Goal: Communication & Community: Answer question/provide support

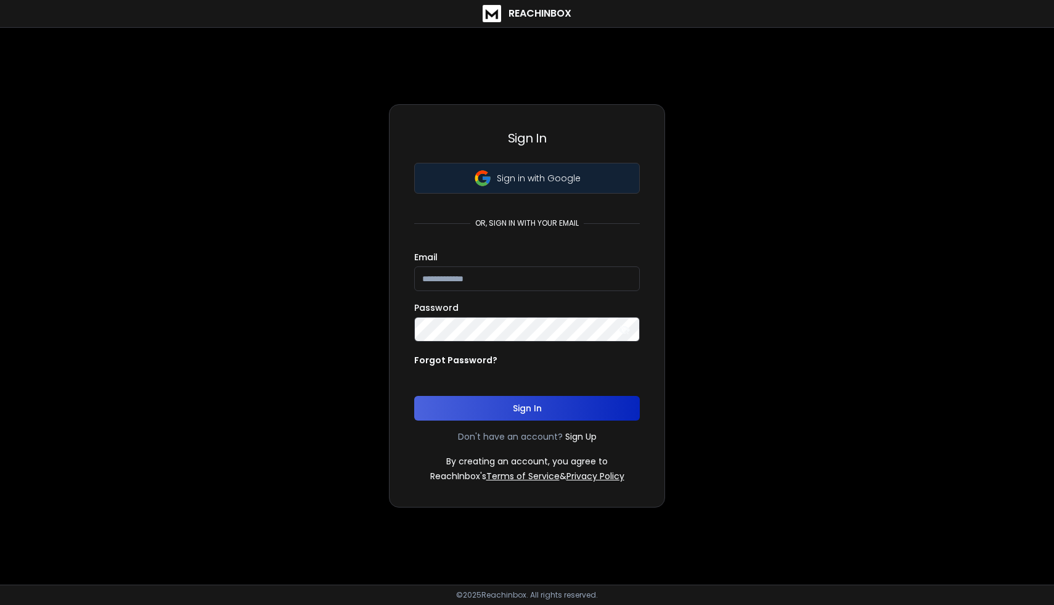
type input "*****"
click at [532, 179] on p "Sign in with Google" at bounding box center [539, 178] width 84 height 12
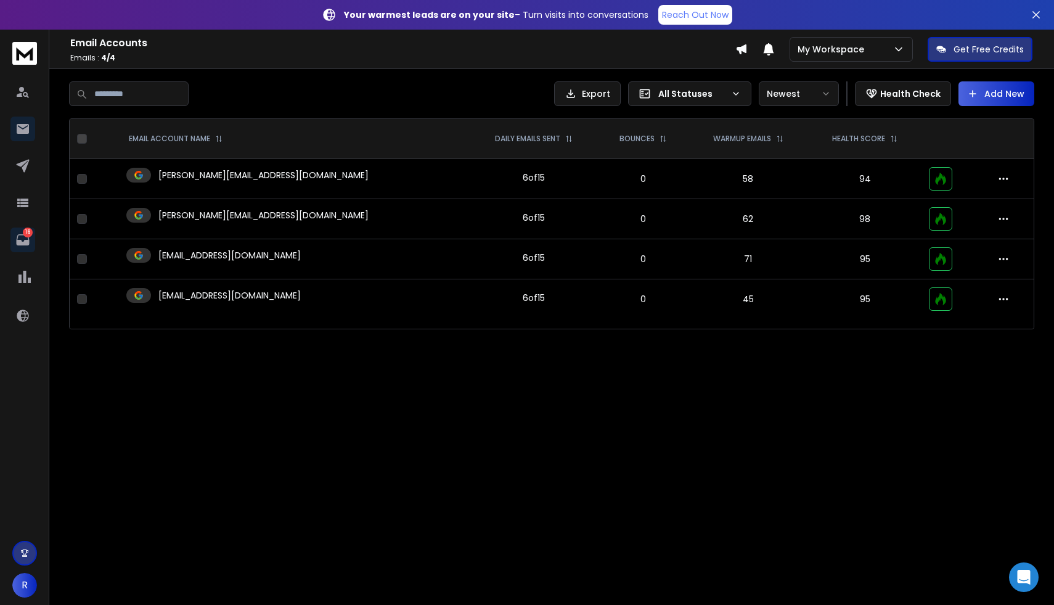
click at [29, 237] on p "16" at bounding box center [28, 232] width 10 height 10
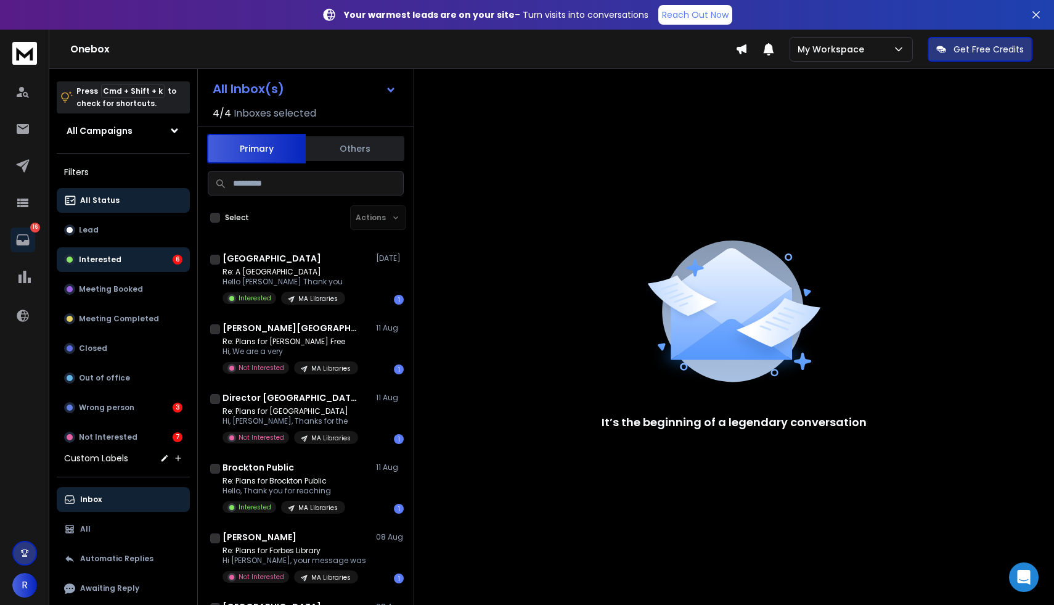
click at [161, 263] on button "Interested 6" at bounding box center [123, 259] width 133 height 25
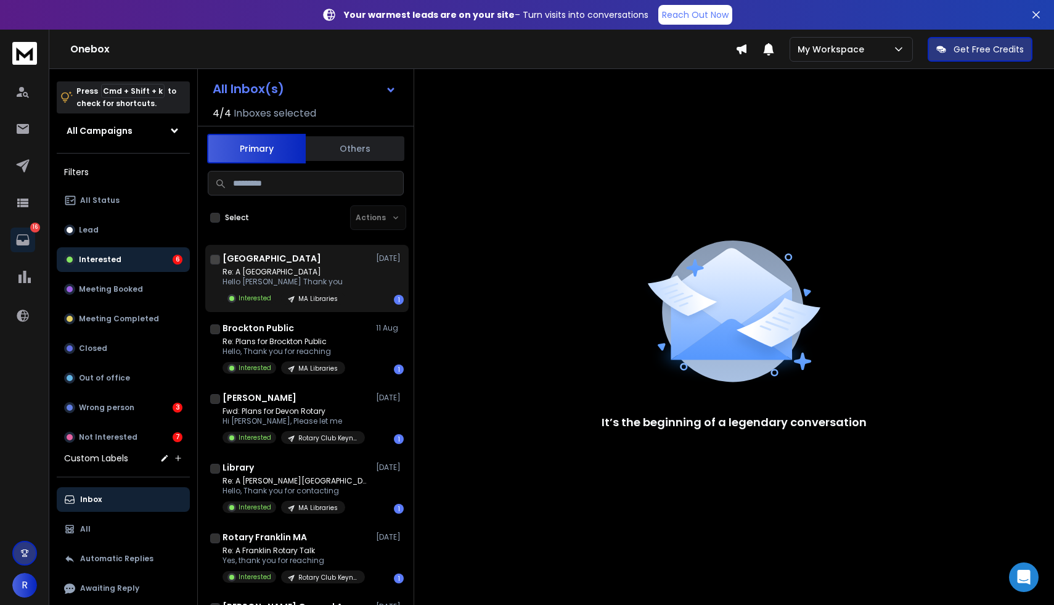
click at [293, 273] on p "Re: A [GEOGRAPHIC_DATA]" at bounding box center [284, 272] width 123 height 10
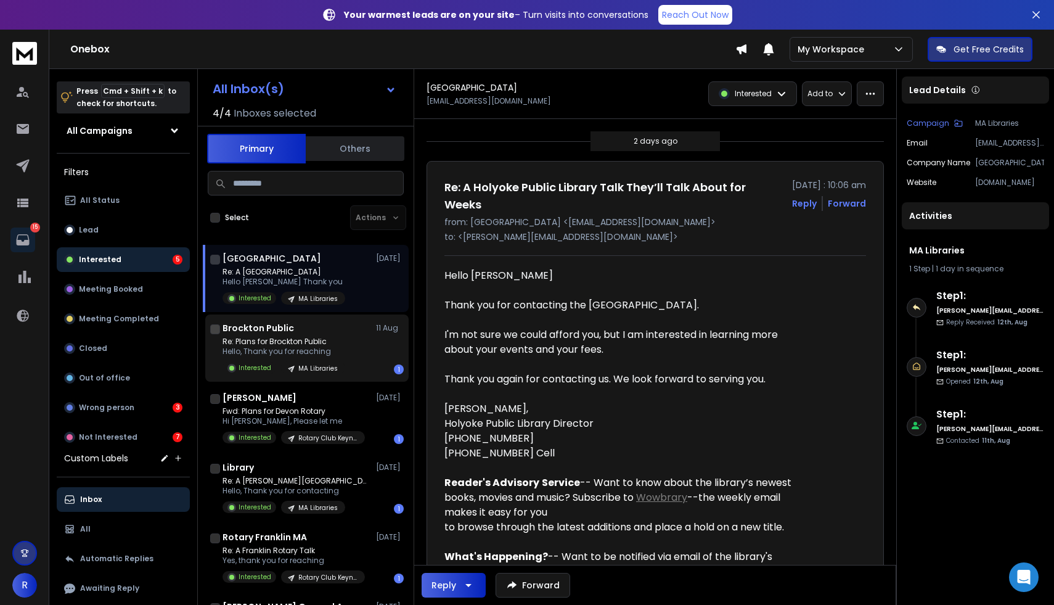
click at [295, 337] on p "Re: Plans for Brockton Public" at bounding box center [284, 342] width 123 height 10
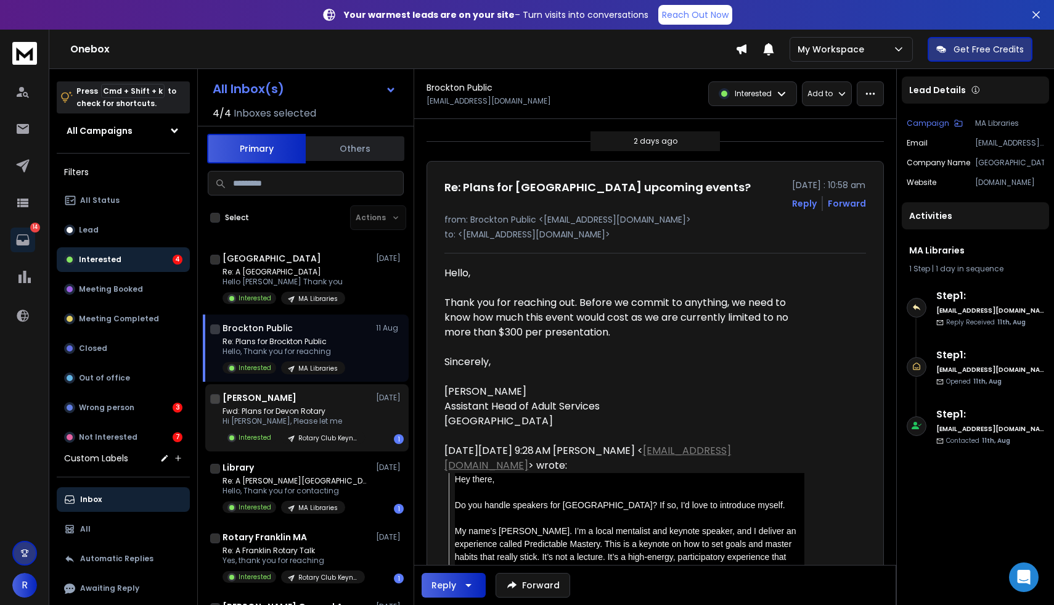
scroll to position [17, 0]
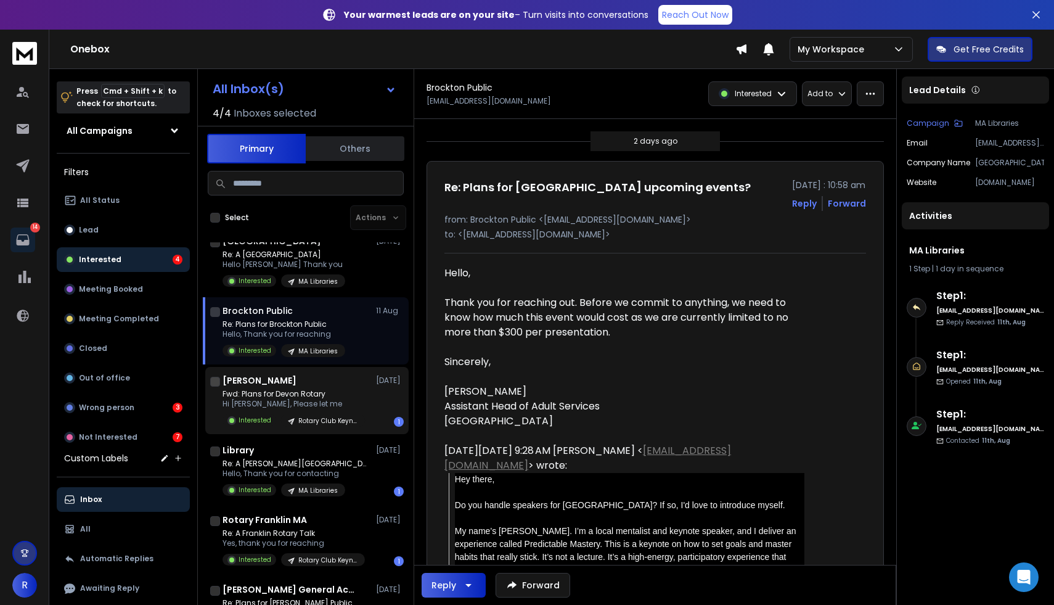
click at [322, 398] on p "Fwd: Plans for Devon Rotary" at bounding box center [294, 394] width 142 height 10
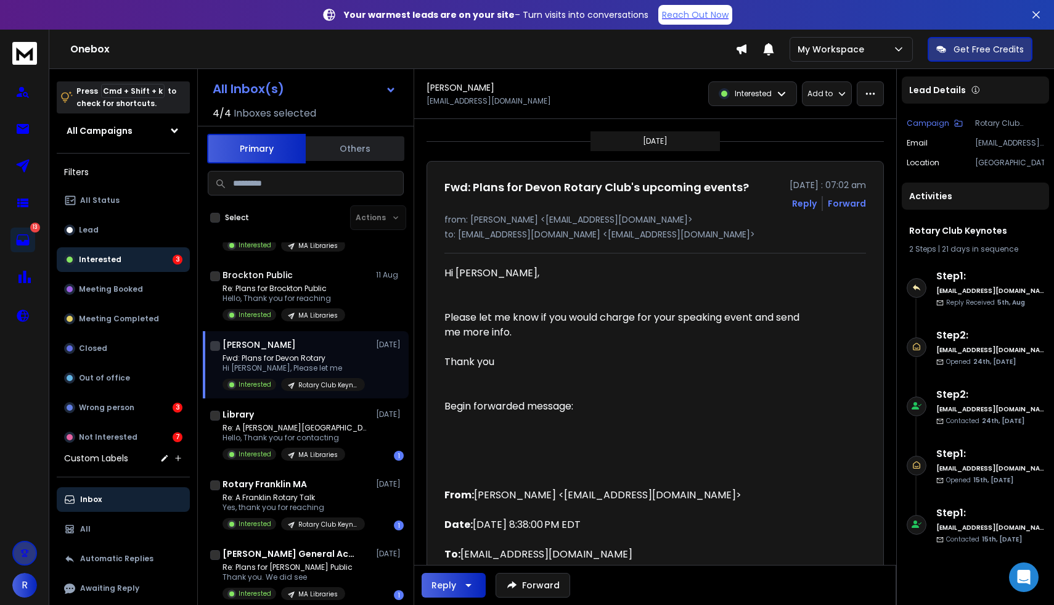
scroll to position [54, 0]
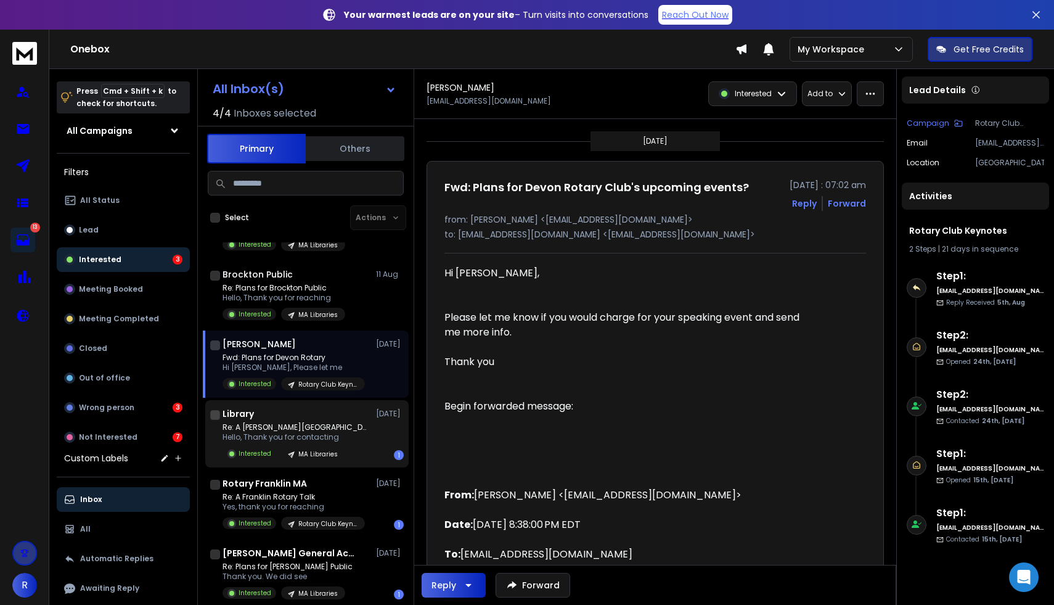
click at [324, 425] on p "Re: A [PERSON_NAME][GEOGRAPHIC_DATA]" at bounding box center [297, 427] width 148 height 10
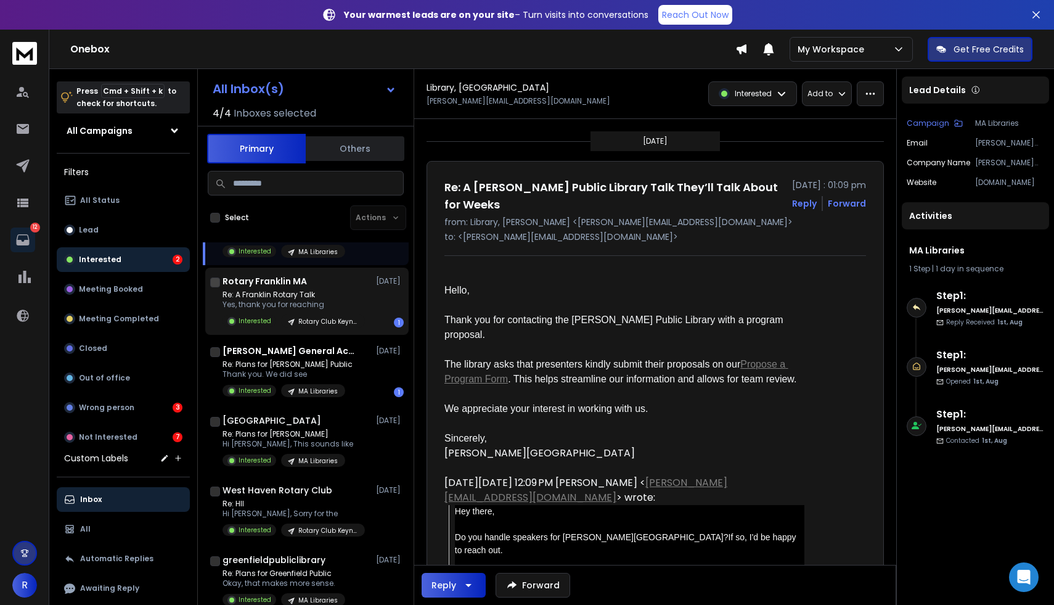
scroll to position [265, 0]
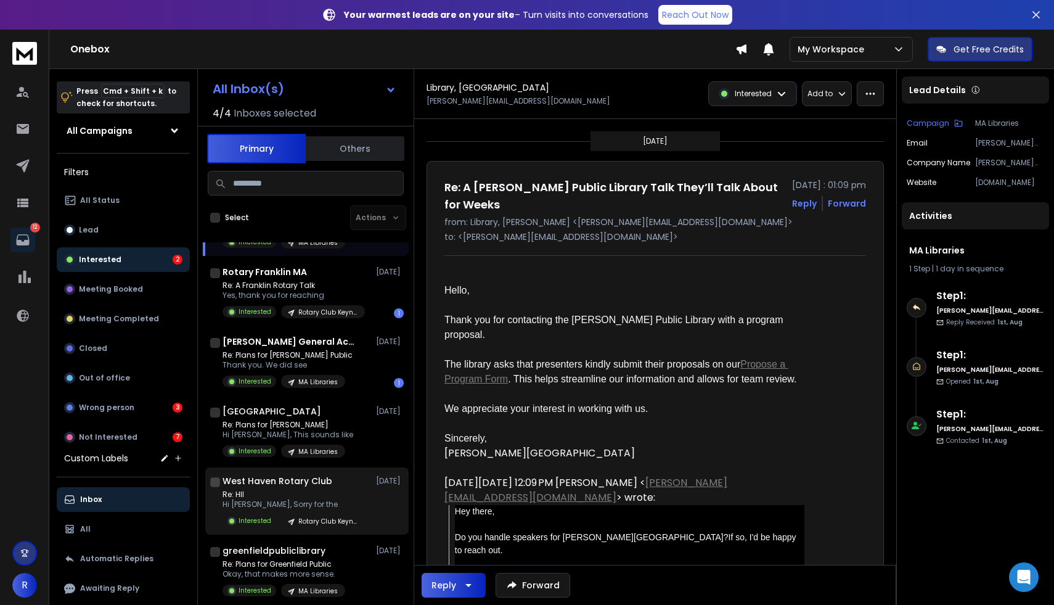
click at [322, 483] on h1 "West Haven Rotary Club" at bounding box center [278, 481] width 110 height 12
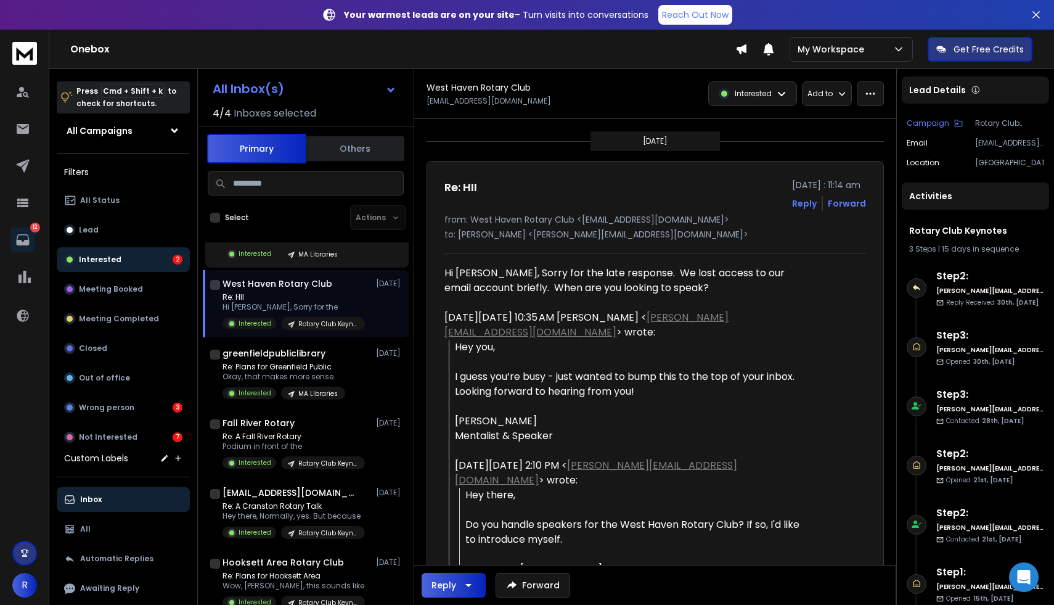
scroll to position [460, 0]
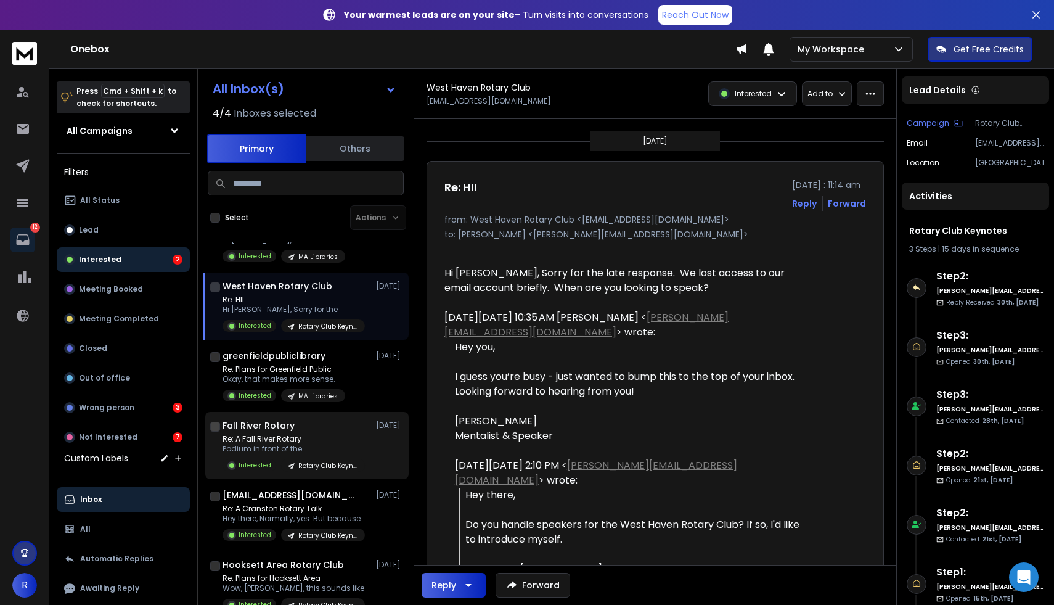
click at [316, 436] on p "Re: A Fall River Rotary" at bounding box center [294, 439] width 142 height 10
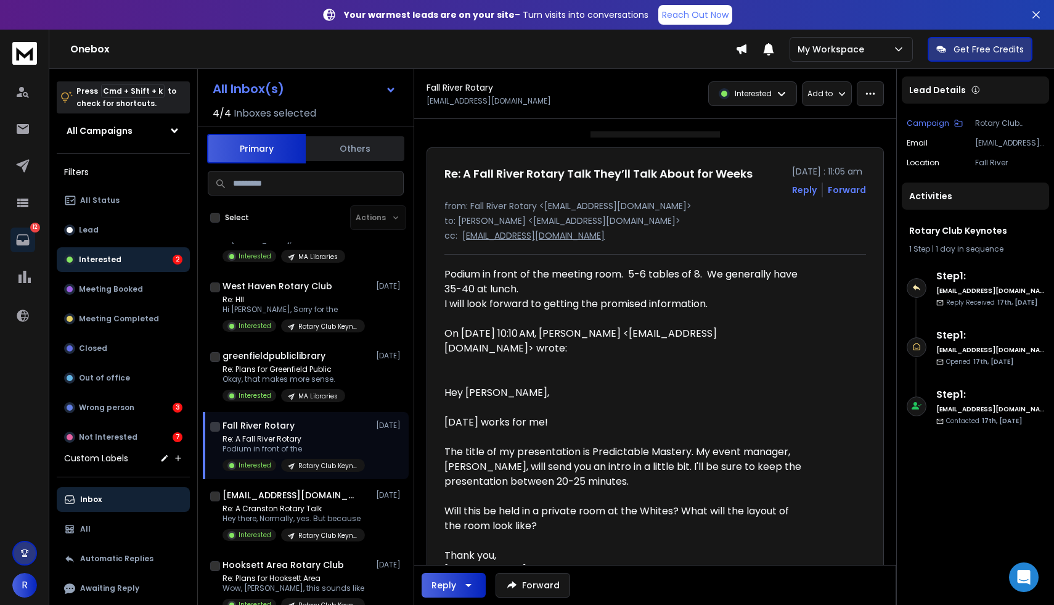
scroll to position [0, 0]
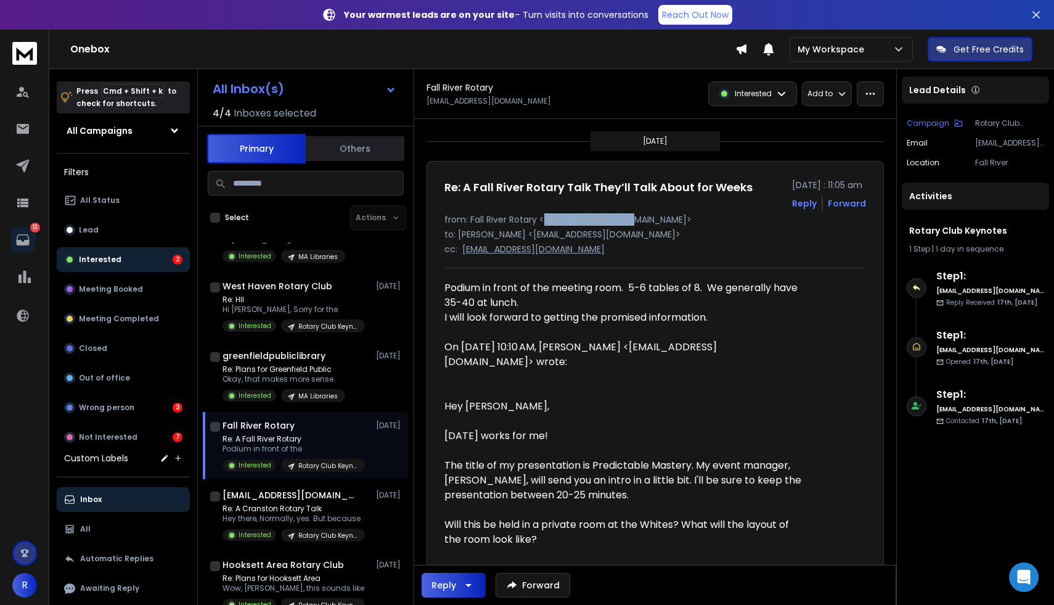
drag, startPoint x: 631, startPoint y: 219, endPoint x: 541, endPoint y: 223, distance: 89.4
click at [541, 223] on p "from: Fall River Rotary <[EMAIL_ADDRESS][DOMAIN_NAME]>" at bounding box center [655, 219] width 422 height 12
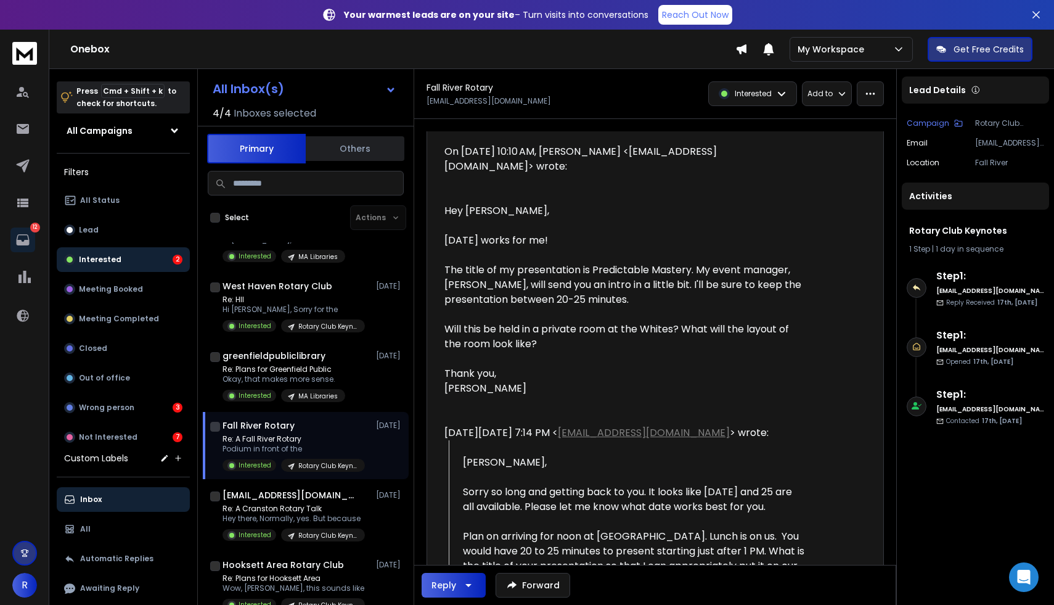
scroll to position [194, 0]
copy p "[EMAIL_ADDRESS][DOMAIN_NAME]"
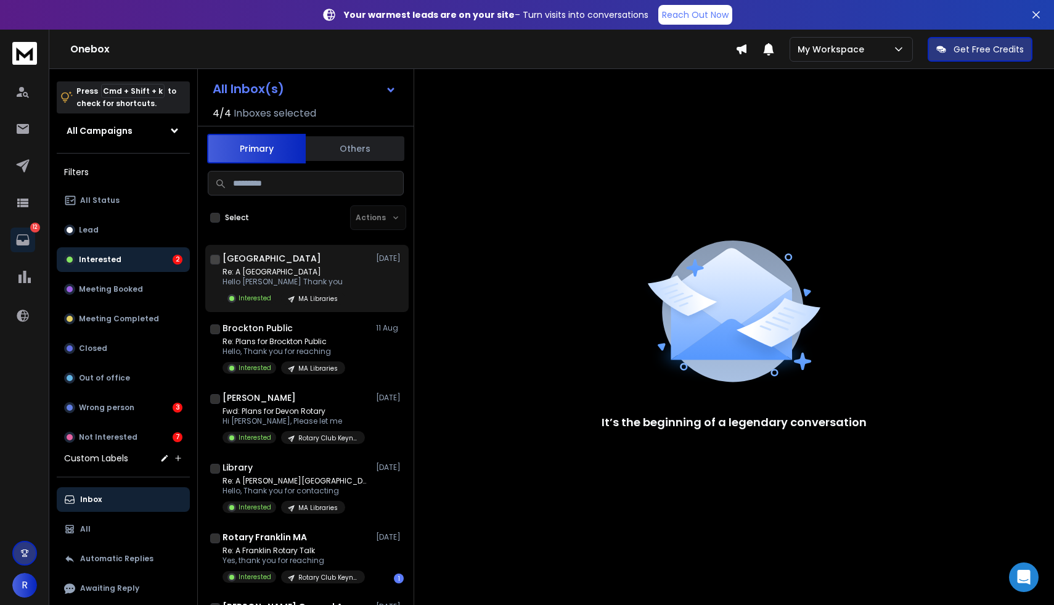
scroll to position [0, 0]
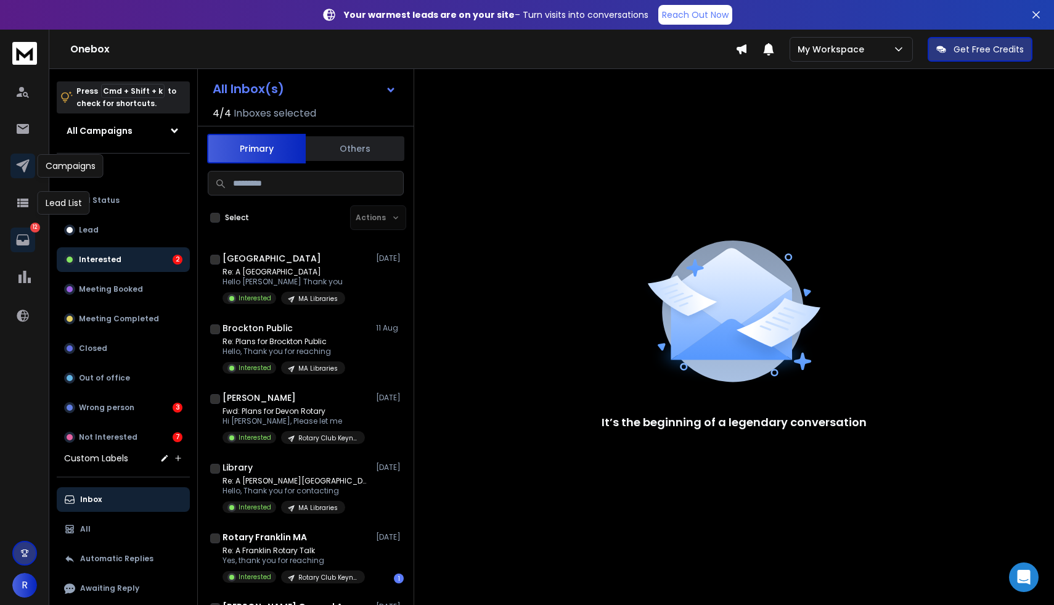
click at [23, 159] on icon at bounding box center [22, 165] width 15 height 15
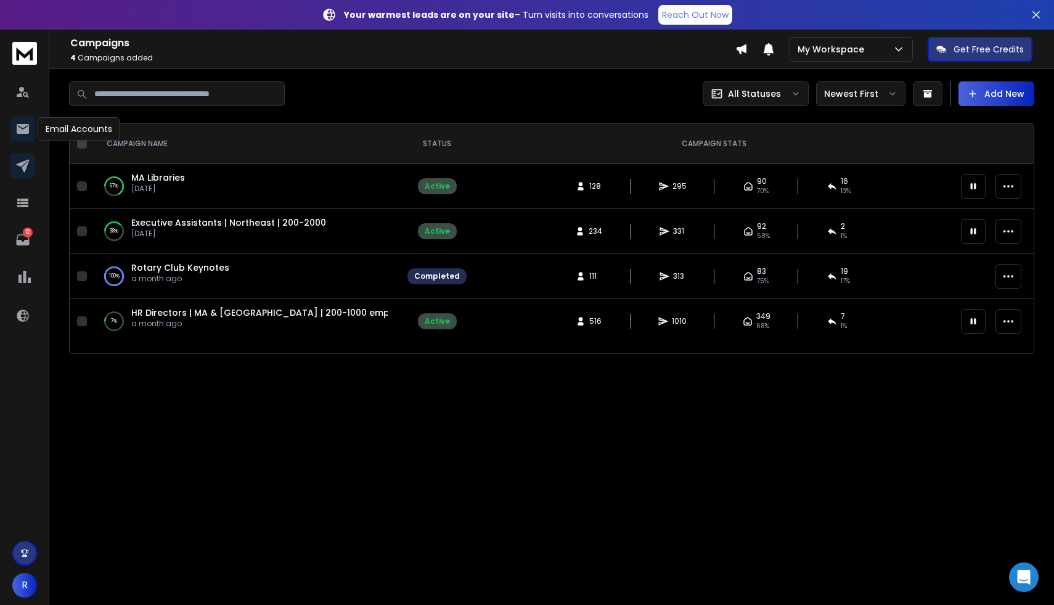
click at [17, 123] on icon at bounding box center [22, 128] width 15 height 15
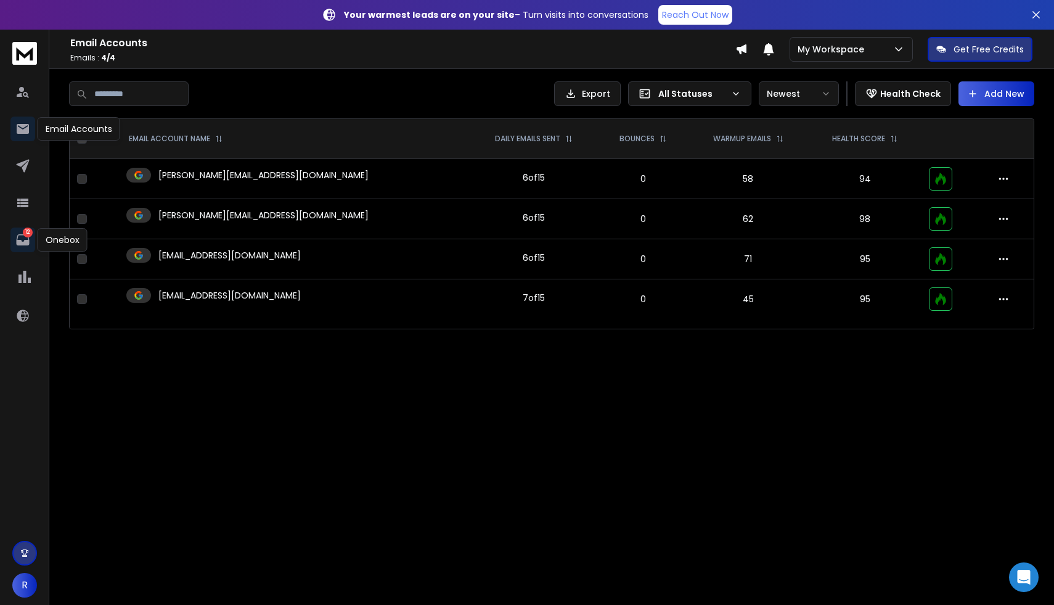
click at [23, 243] on icon at bounding box center [22, 239] width 13 height 11
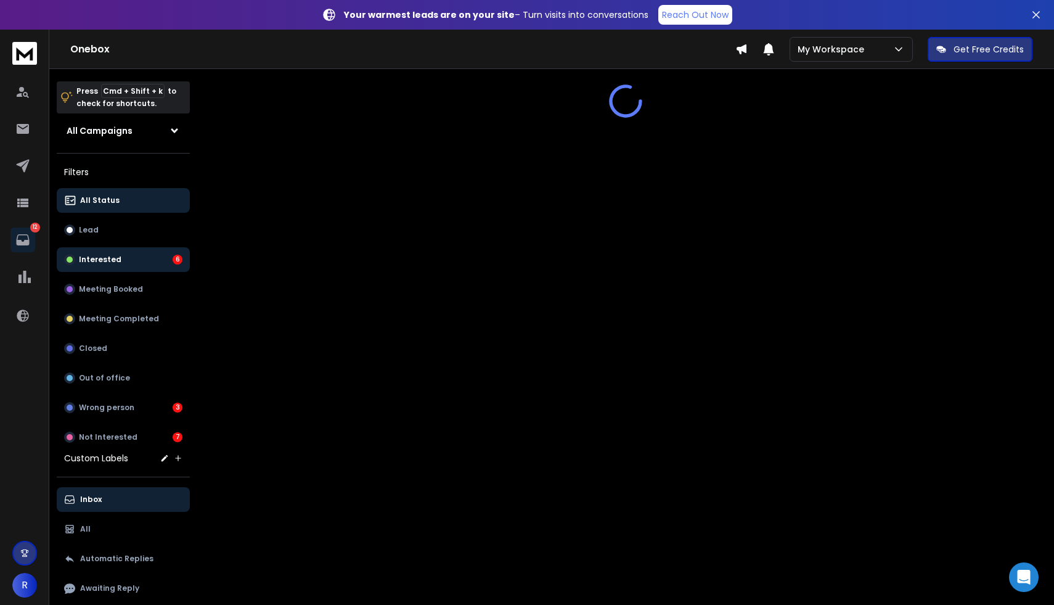
click at [156, 261] on button "Interested 6" at bounding box center [123, 259] width 133 height 25
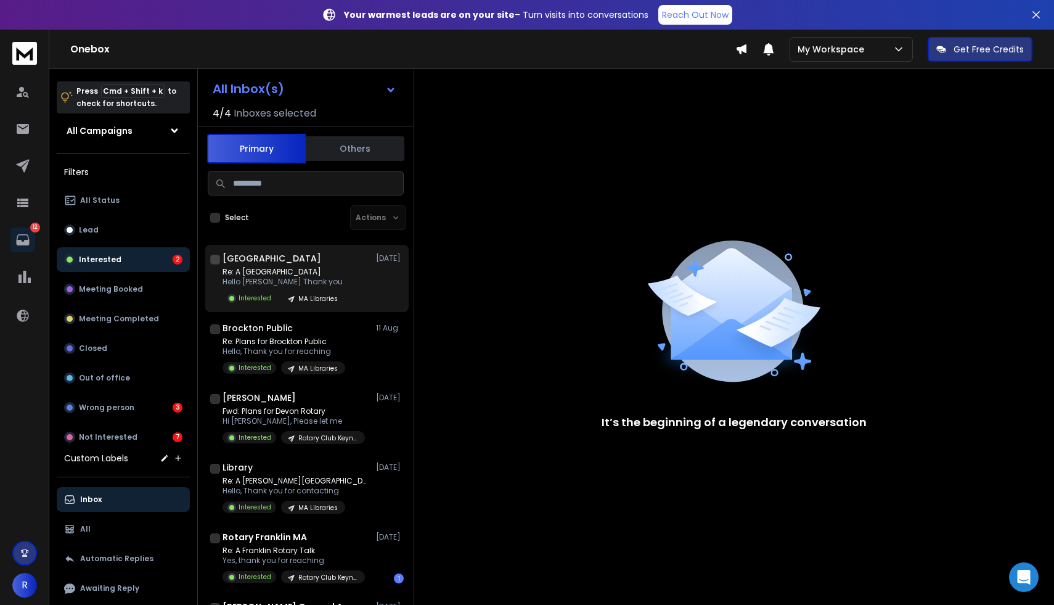
click at [348, 276] on div "Re: A [GEOGRAPHIC_DATA] Hello [PERSON_NAME] Thank you Interested MA Libraries" at bounding box center [313, 286] width 181 height 38
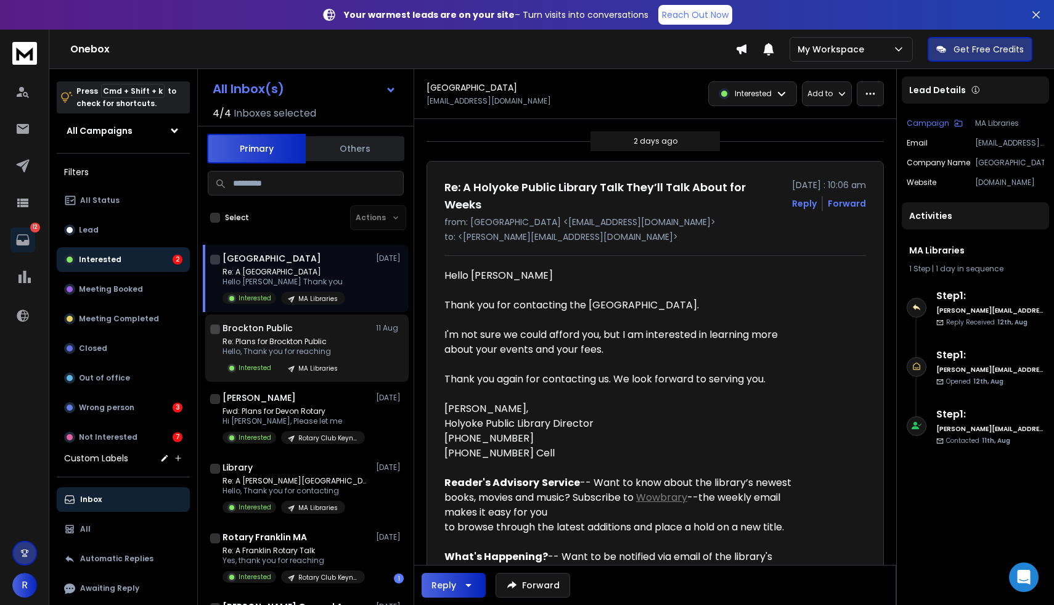
click at [334, 353] on p "Hello, Thank you for reaching" at bounding box center [284, 351] width 123 height 10
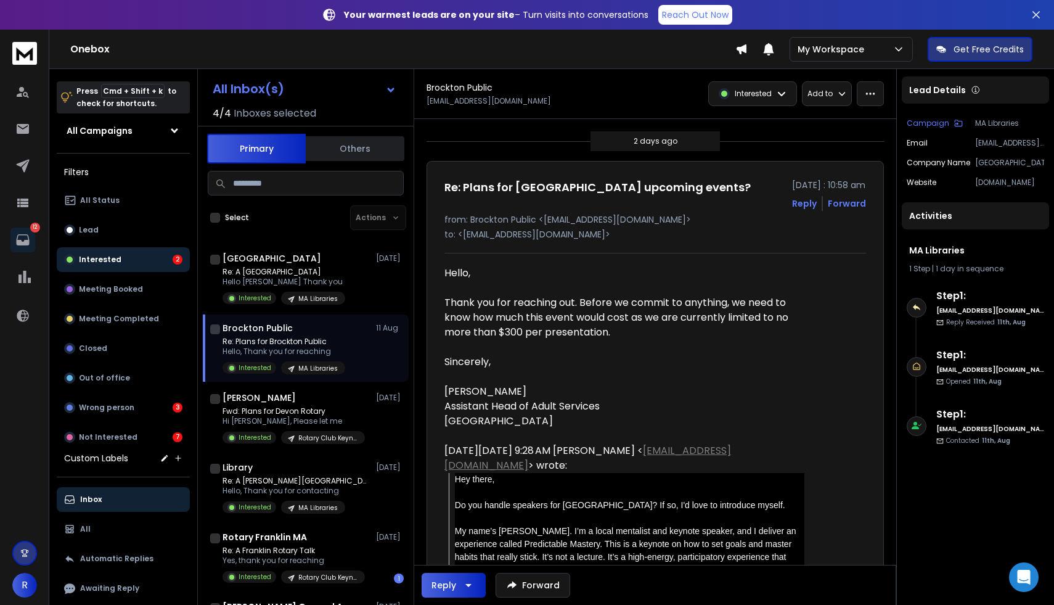
click at [453, 590] on div "Reply" at bounding box center [443, 585] width 25 height 12
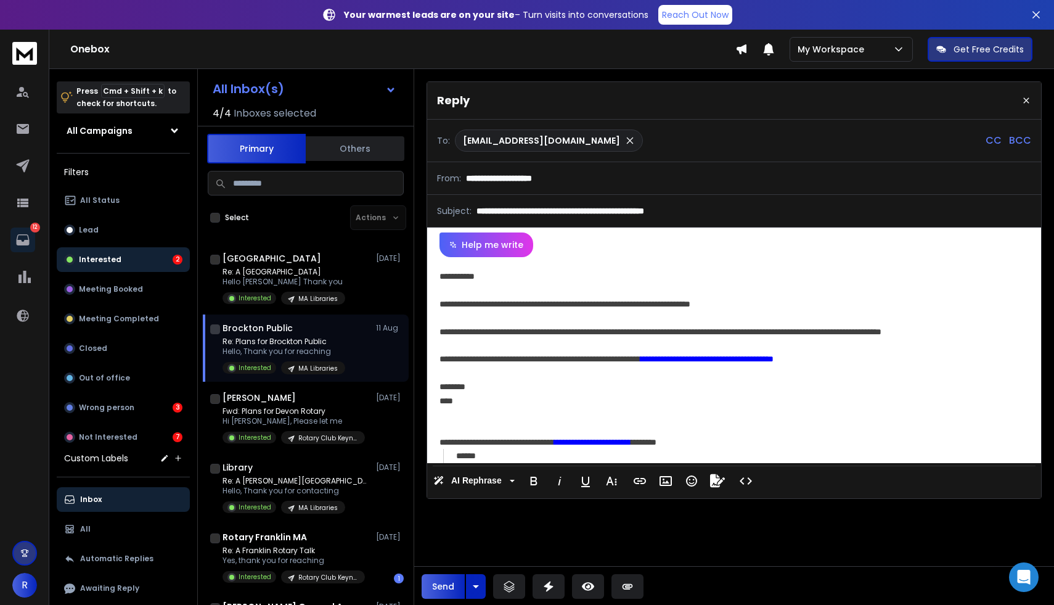
click at [443, 587] on button "Send" at bounding box center [443, 586] width 43 height 25
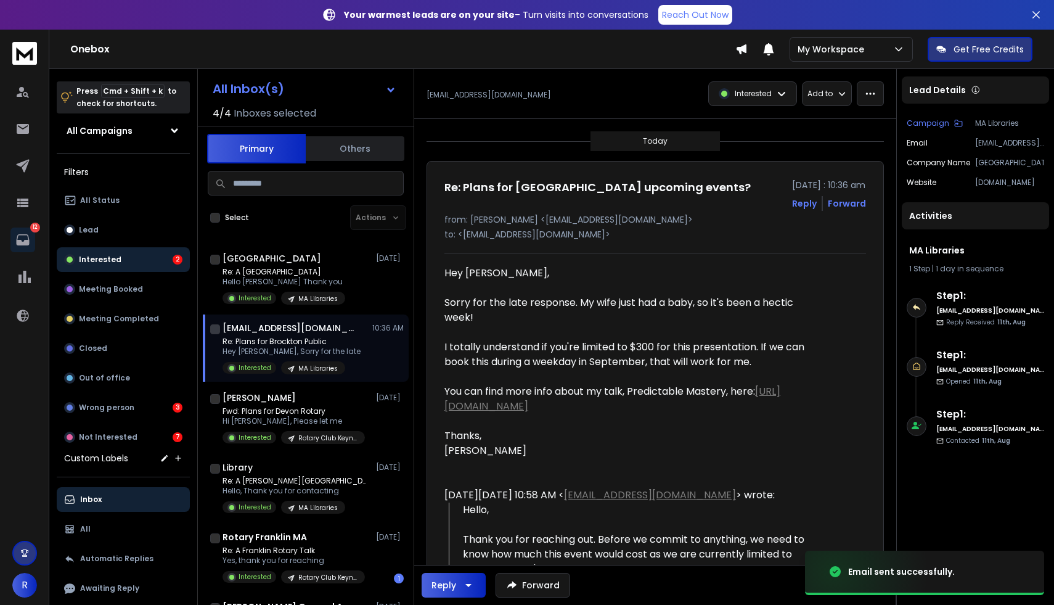
click at [277, 345] on p "Re: Plans for Brockton Public" at bounding box center [292, 342] width 138 height 10
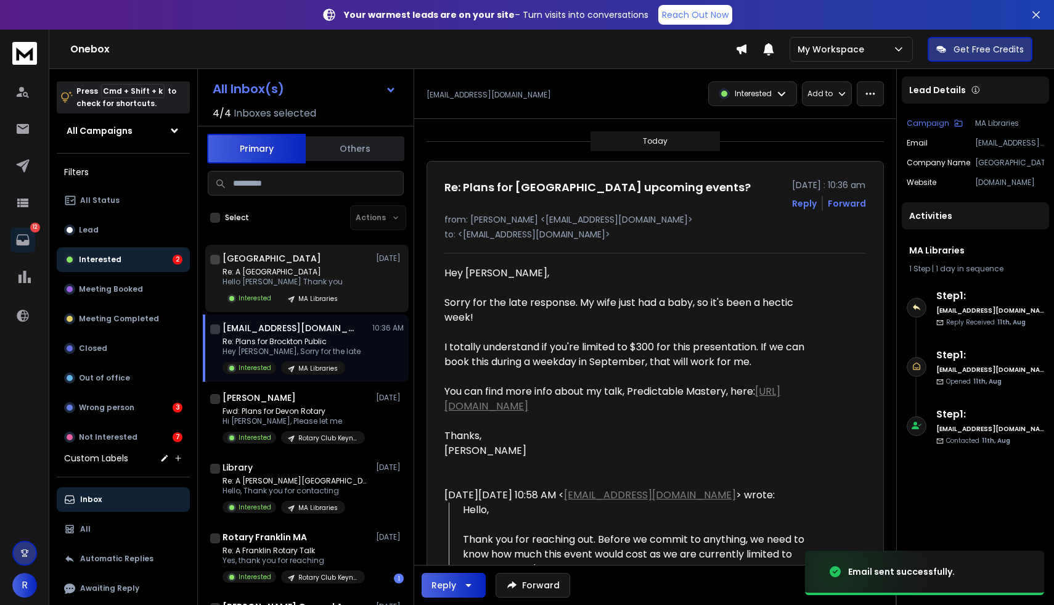
click at [312, 258] on div "[GEOGRAPHIC_DATA] [DATE]" at bounding box center [313, 258] width 181 height 12
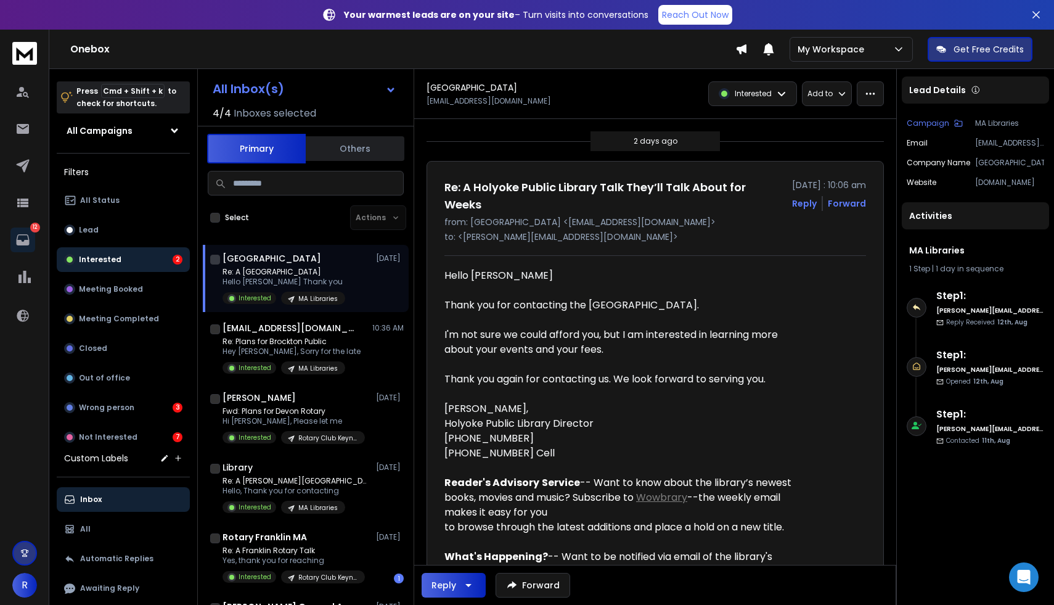
click at [451, 587] on div "Reply" at bounding box center [443, 585] width 25 height 12
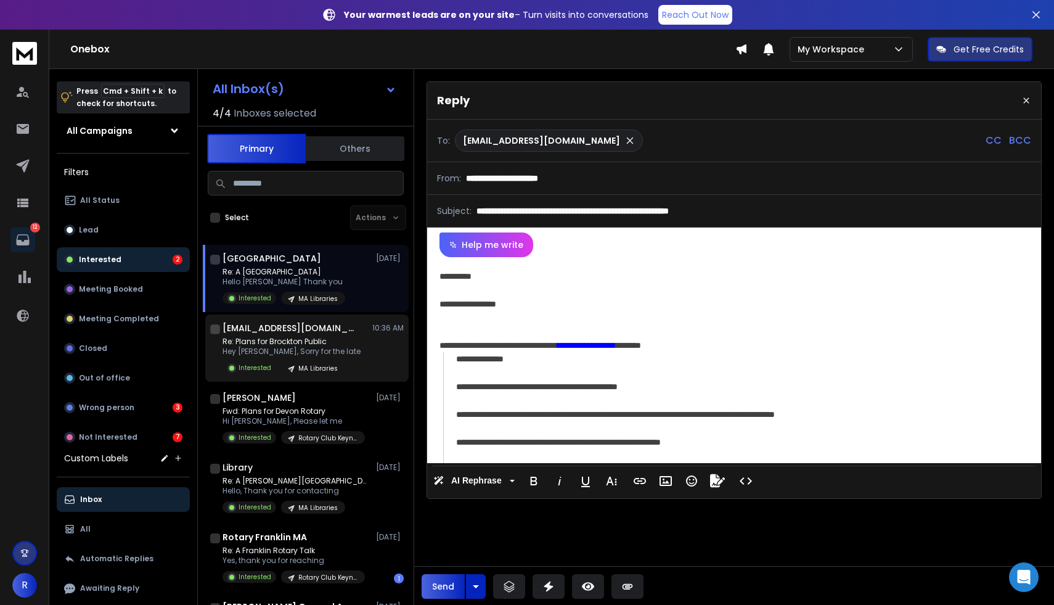
click at [329, 335] on div "[EMAIL_ADDRESS][DOMAIN_NAME] 10:36 AM Re: Plans for Brockton Public Hey [PERSON…" at bounding box center [313, 348] width 181 height 52
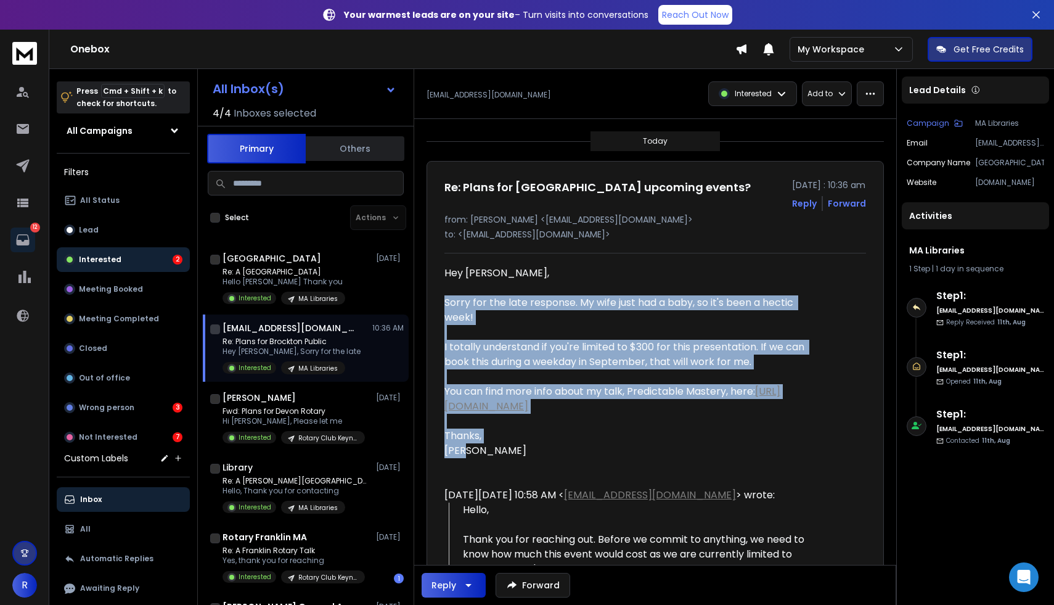
drag, startPoint x: 482, startPoint y: 455, endPoint x: 442, endPoint y: 301, distance: 158.6
click at [442, 301] on div "Re: Plans for [GEOGRAPHIC_DATA] upcoming events? [DATE] : 10:36 am Reply Forwar…" at bounding box center [655, 608] width 457 height 894
copy div "Sorry for the late response. My wife just had a baby, so it's been a hectic wee…"
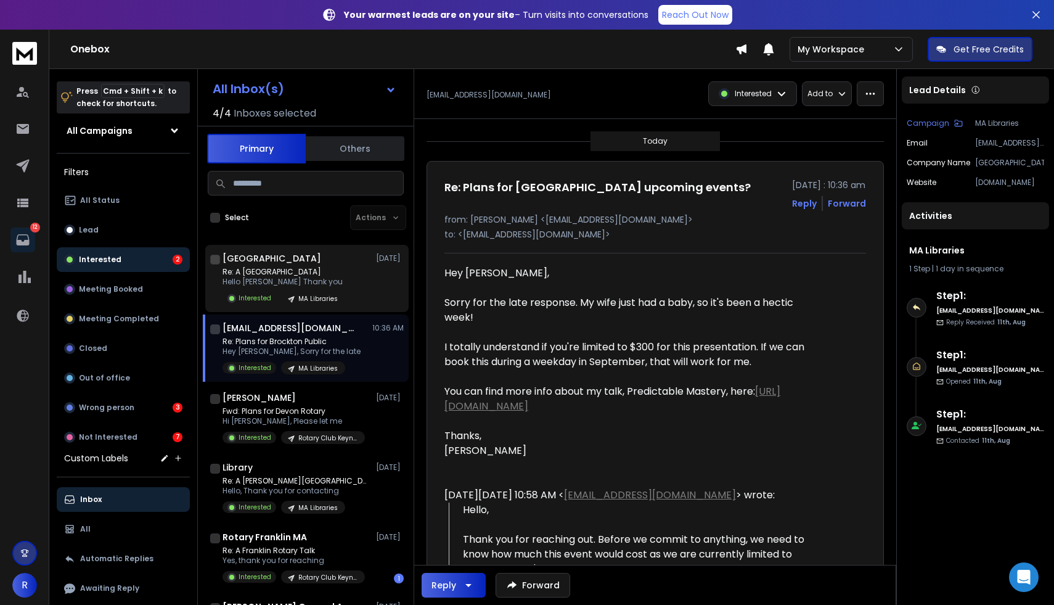
click at [278, 251] on div "[GEOGRAPHIC_DATA] [DATE] Re: A [GEOGRAPHIC_DATA] Hello [PERSON_NAME] Thank you …" at bounding box center [306, 278] width 203 height 67
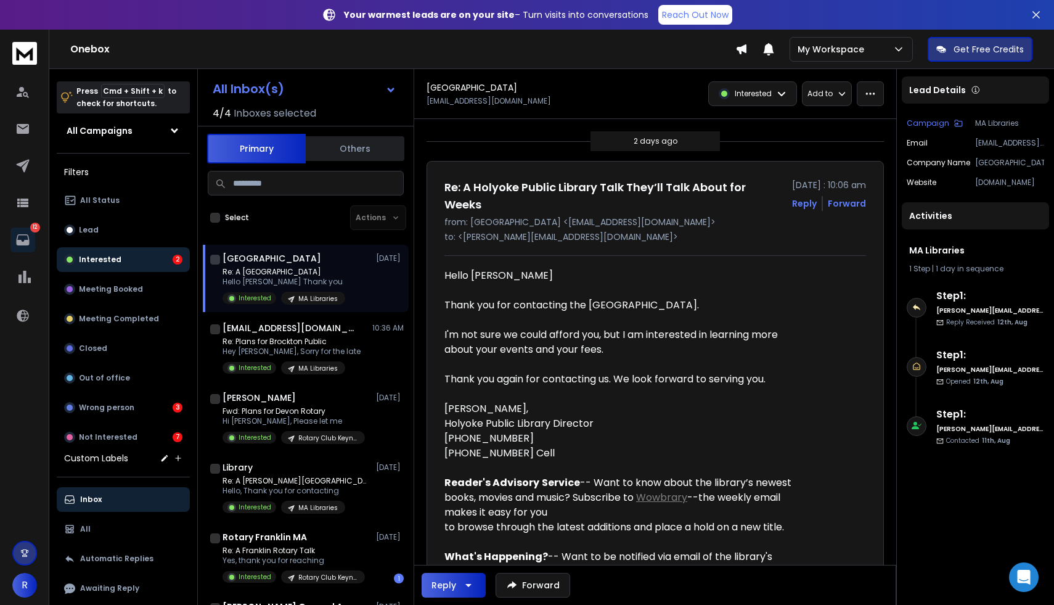
click at [443, 584] on div "Reply" at bounding box center [443, 585] width 25 height 12
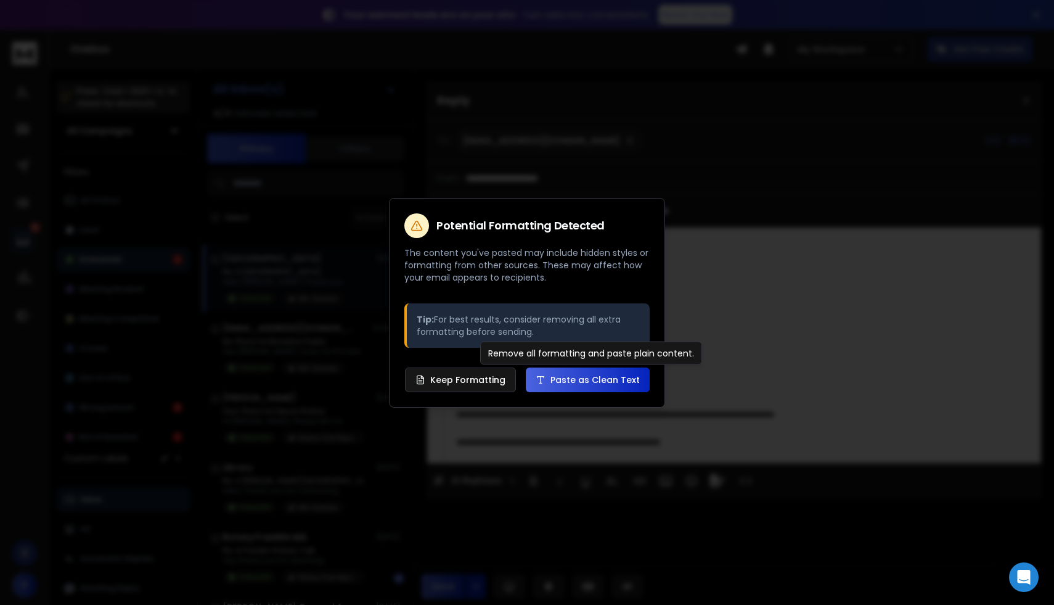
click at [567, 385] on button "Paste as Clean Text" at bounding box center [588, 379] width 124 height 25
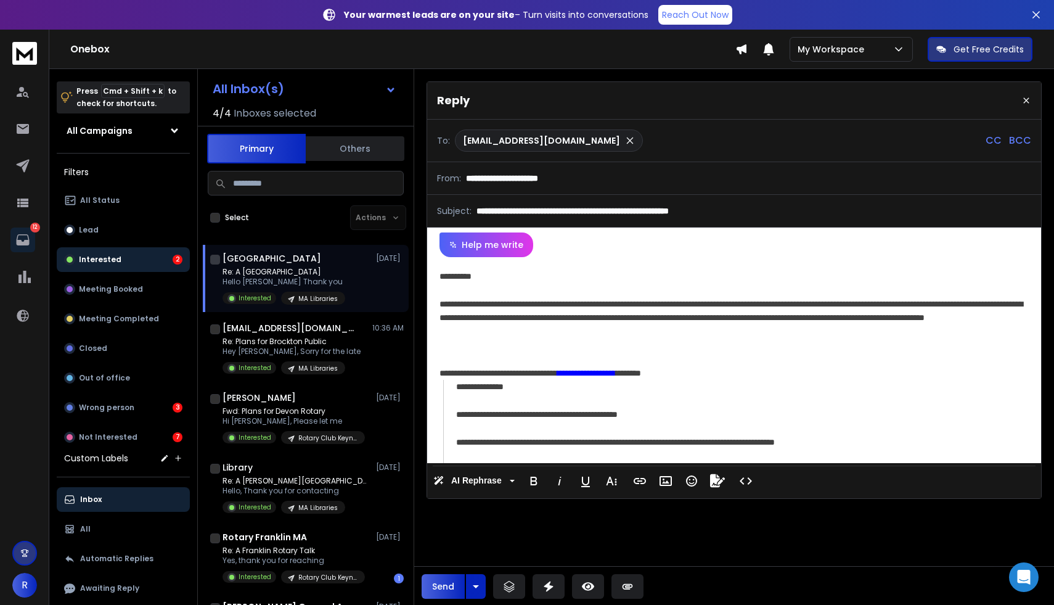
click at [745, 304] on div "**********" at bounding box center [732, 317] width 586 height 41
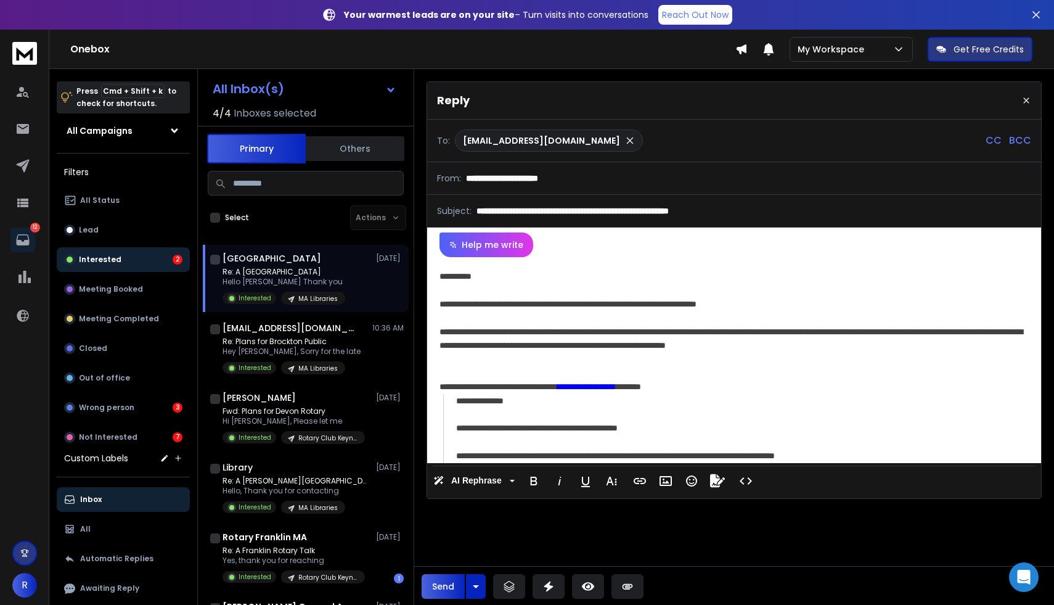
click at [751, 300] on div "**********" at bounding box center [732, 304] width 586 height 14
click at [685, 331] on div "**********" at bounding box center [732, 339] width 586 height 28
click at [966, 330] on div "**********" at bounding box center [732, 339] width 586 height 28
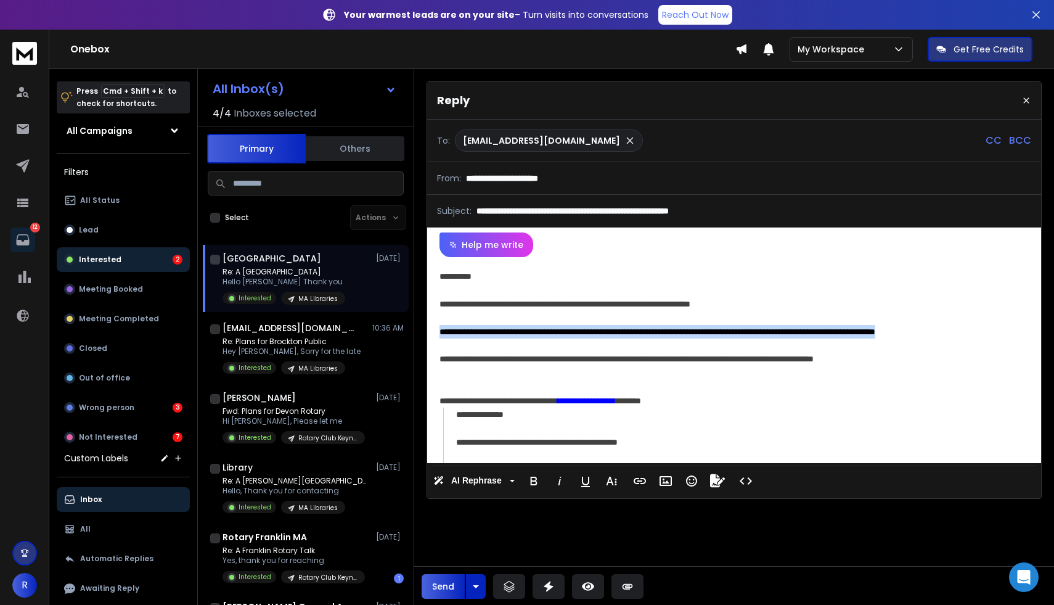
drag, startPoint x: 970, startPoint y: 329, endPoint x: 427, endPoint y: 329, distance: 542.4
click at [427, 329] on div "**********" at bounding box center [734, 360] width 614 height 206
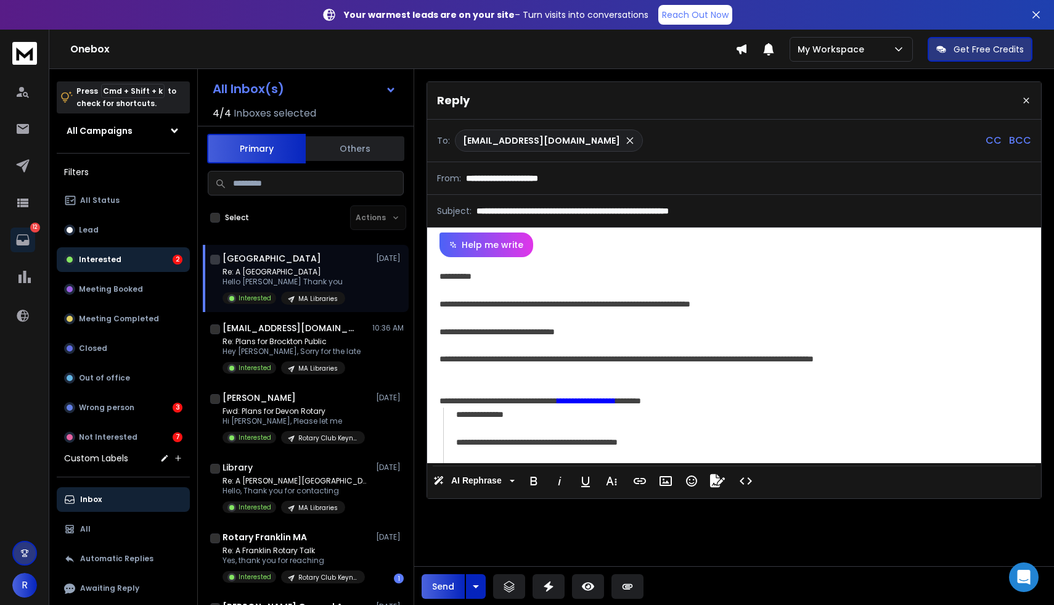
click at [864, 361] on div "**********" at bounding box center [732, 359] width 586 height 14
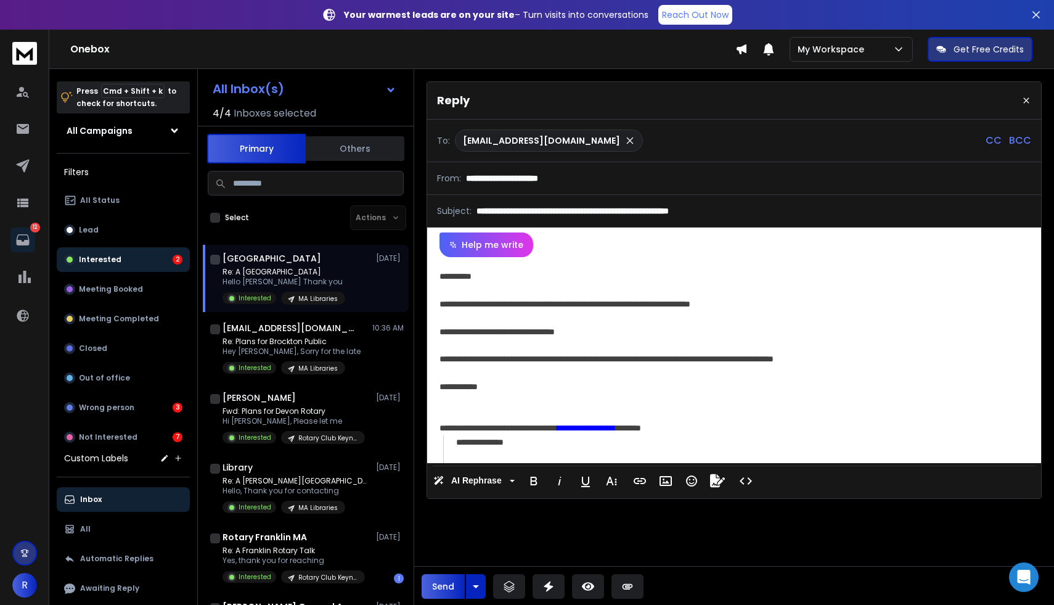
click at [758, 333] on div "**********" at bounding box center [732, 332] width 586 height 14
click at [669, 399] on div at bounding box center [733, 401] width 589 height 14
click at [472, 388] on div "**********" at bounding box center [732, 387] width 586 height 14
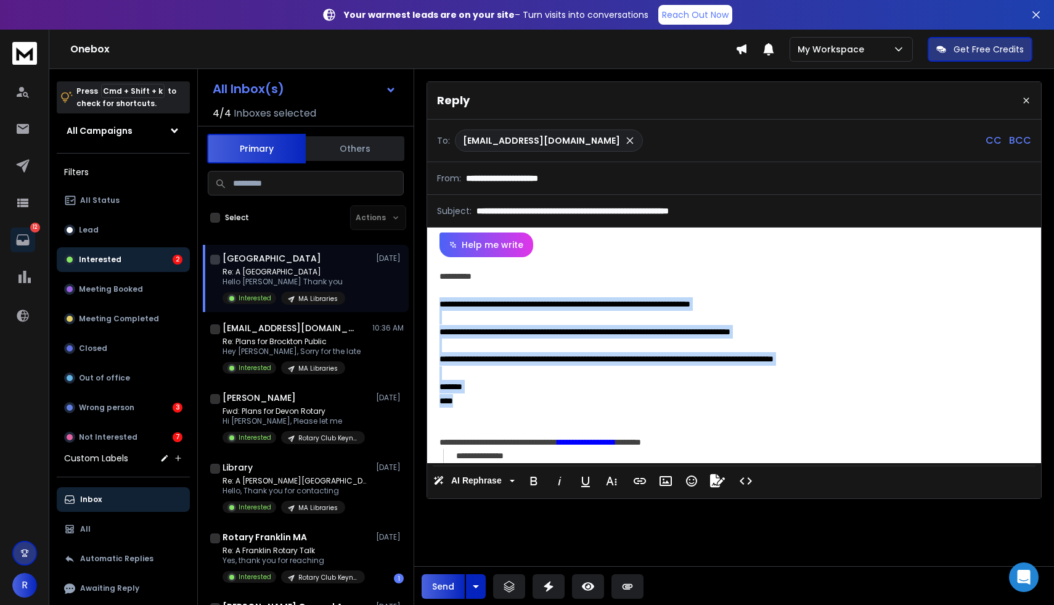
drag, startPoint x: 470, startPoint y: 401, endPoint x: 434, endPoint y: 300, distance: 106.6
click at [434, 300] on div "**********" at bounding box center [734, 360] width 614 height 206
copy div "**********"
click at [443, 584] on button "Send" at bounding box center [443, 586] width 43 height 25
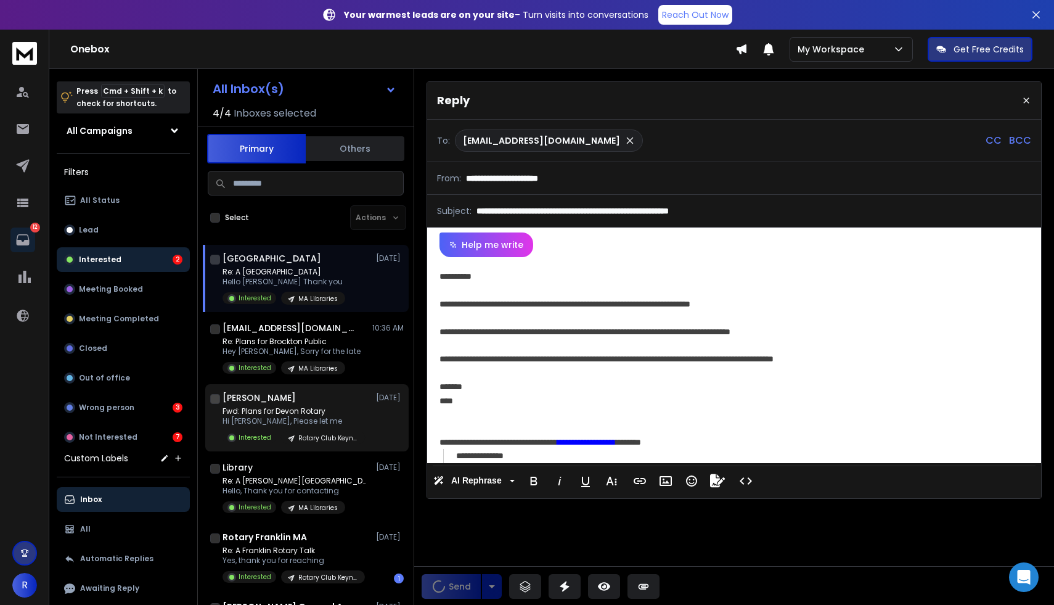
click at [308, 403] on div "[PERSON_NAME] [DATE]" at bounding box center [313, 397] width 181 height 12
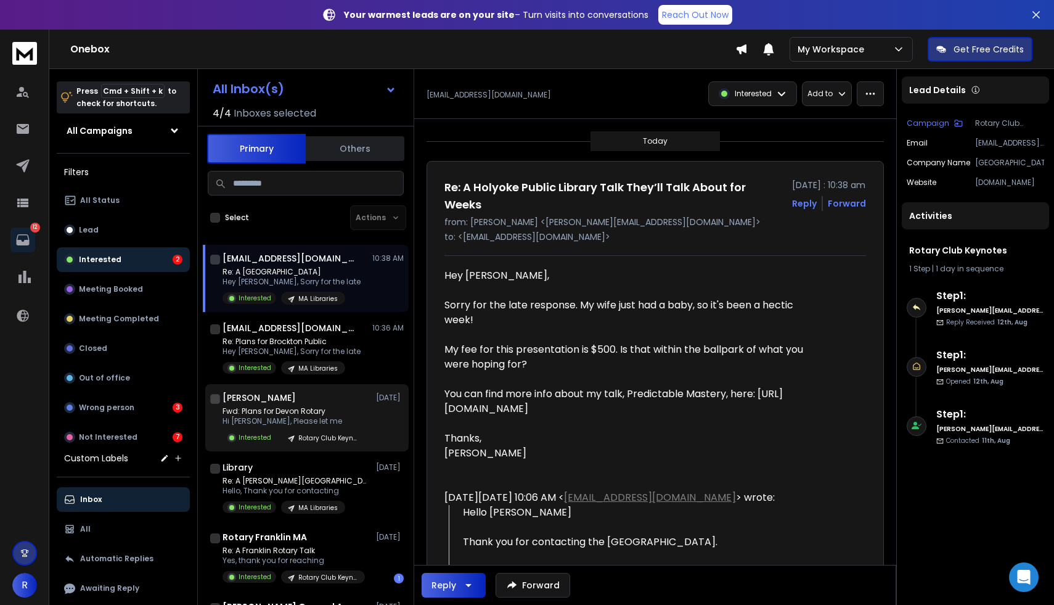
click at [296, 406] on p "Fwd: Plans for Devon Rotary" at bounding box center [294, 411] width 142 height 10
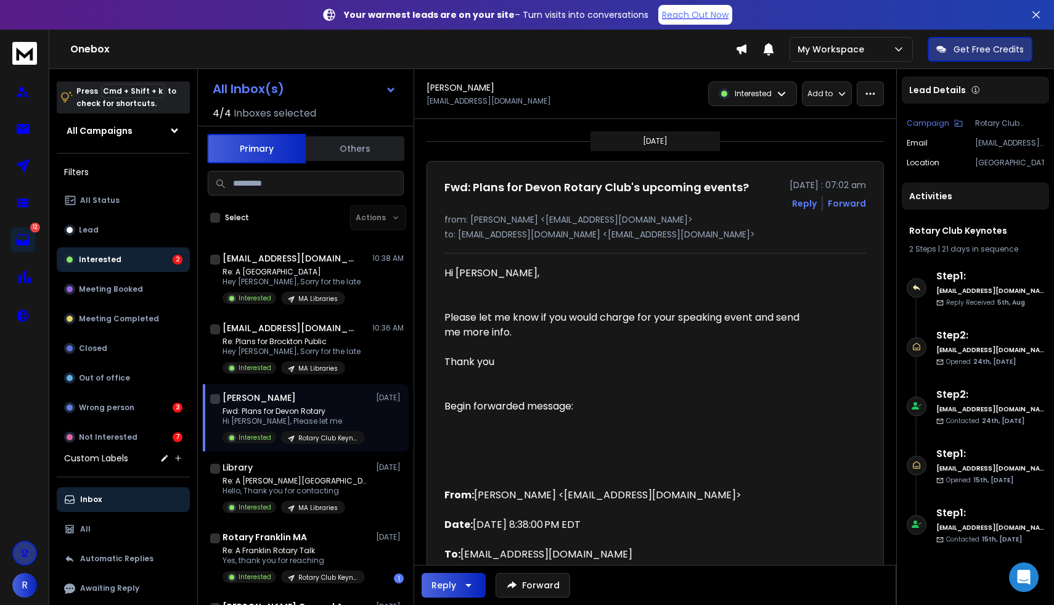
click at [441, 587] on div "Reply" at bounding box center [443, 585] width 25 height 12
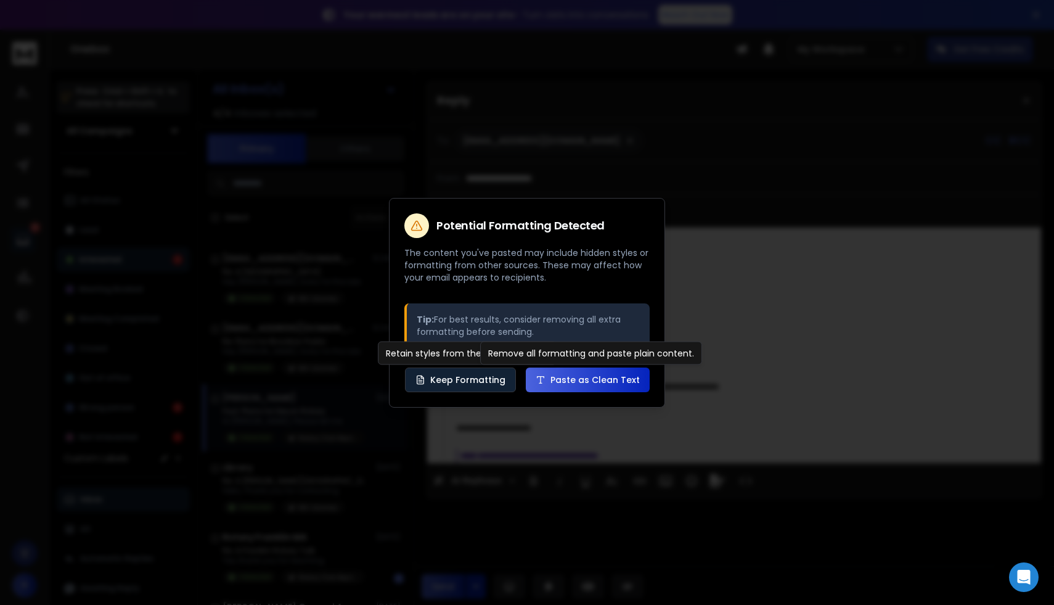
click at [504, 382] on button "Keep Formatting" at bounding box center [460, 379] width 111 height 25
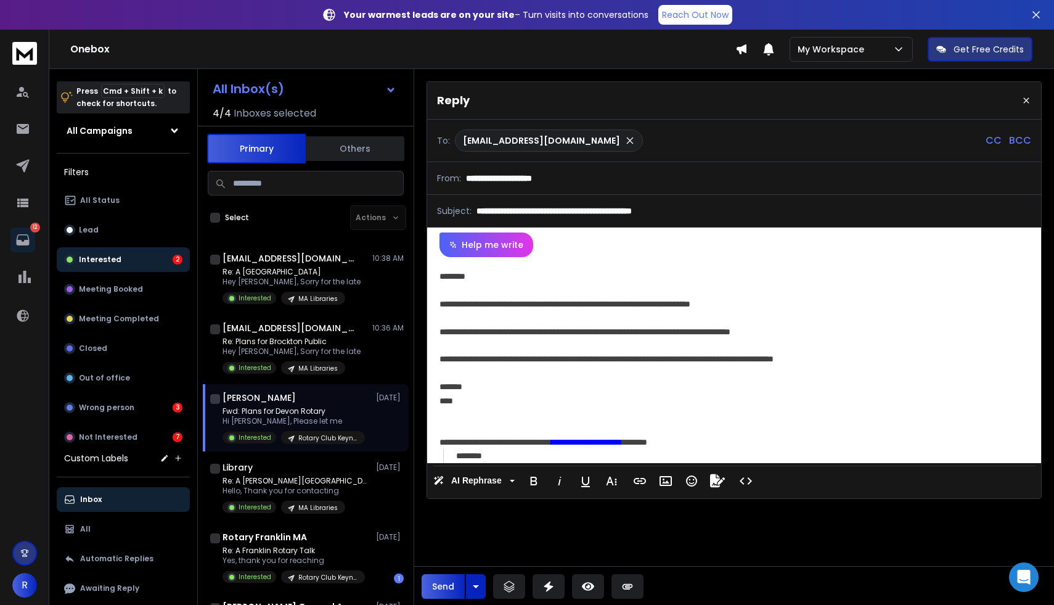
click at [563, 331] on div "**********" at bounding box center [732, 332] width 586 height 14
click at [753, 375] on div at bounding box center [732, 373] width 586 height 14
click at [434, 584] on button "Send" at bounding box center [443, 586] width 43 height 25
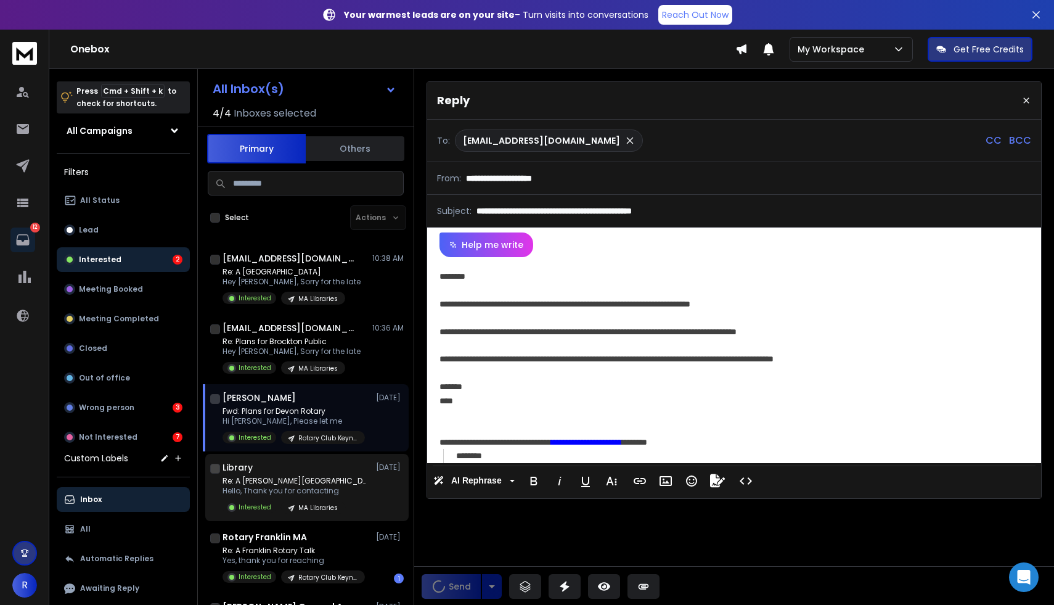
click at [327, 473] on div "Library [DATE] Re: A [PERSON_NAME][GEOGRAPHIC_DATA] Hello, Thank you for contac…" at bounding box center [313, 487] width 181 height 52
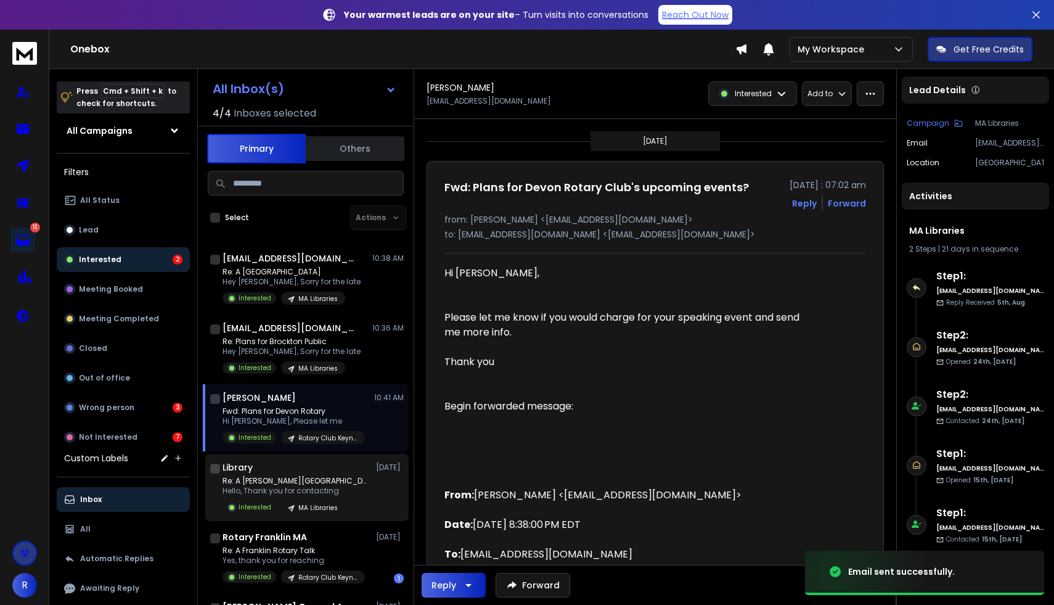
click at [316, 474] on div "Library [DATE] Re: A [PERSON_NAME][GEOGRAPHIC_DATA] Hello, Thank you for contac…" at bounding box center [313, 487] width 181 height 52
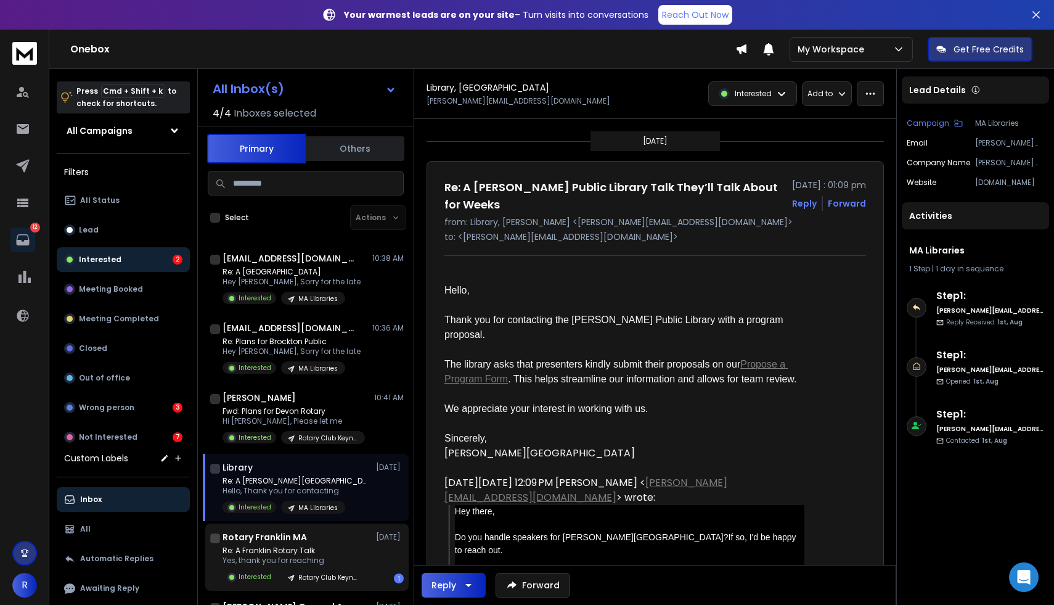
click at [280, 540] on h1 "Rotary Franklin MA" at bounding box center [265, 537] width 84 height 12
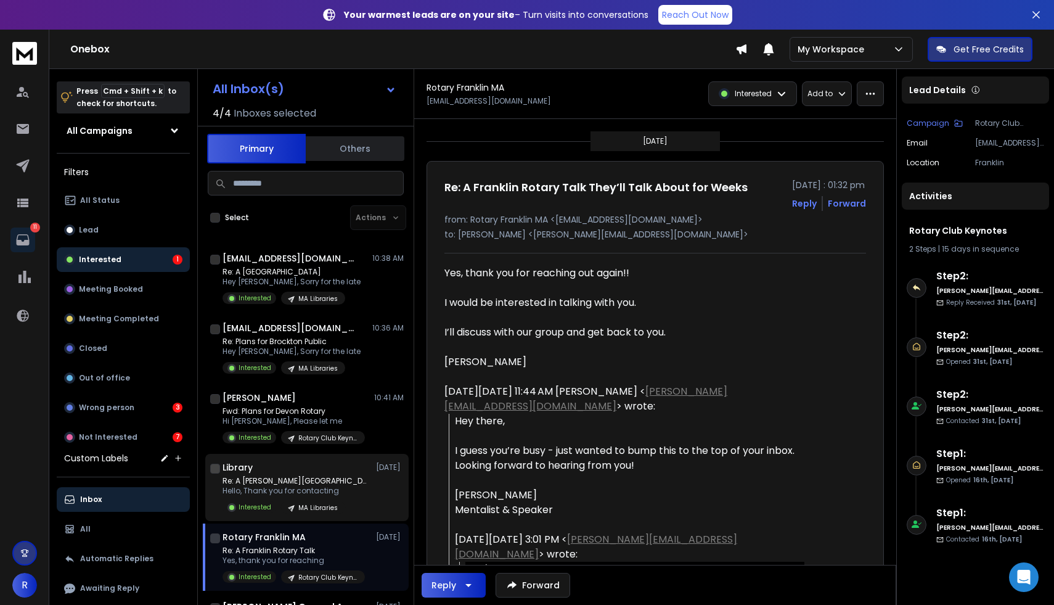
scroll to position [84, 0]
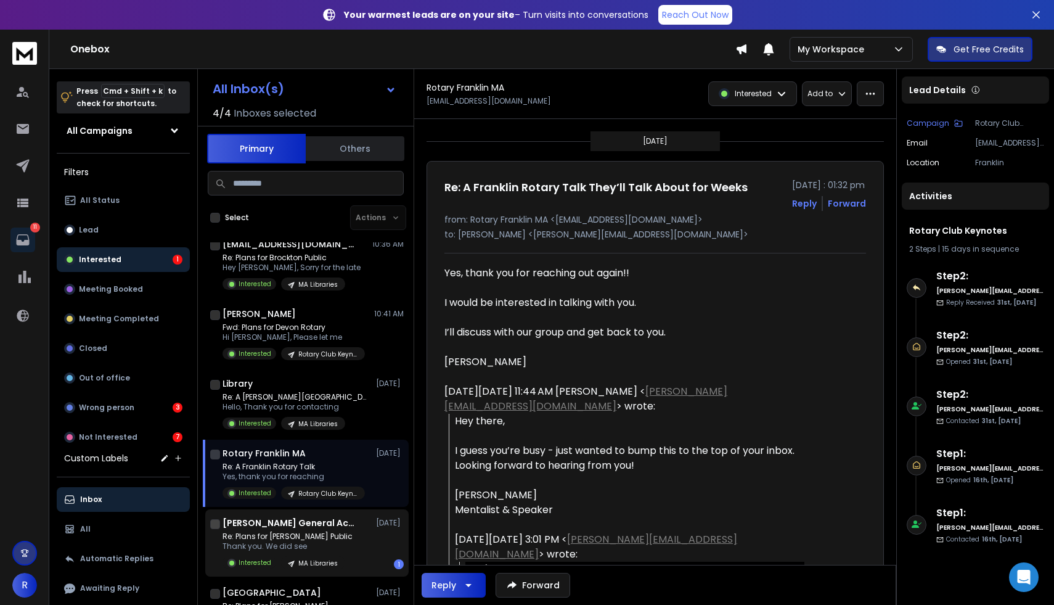
click at [333, 531] on p "Re: Plans for [PERSON_NAME] Public" at bounding box center [288, 536] width 130 height 10
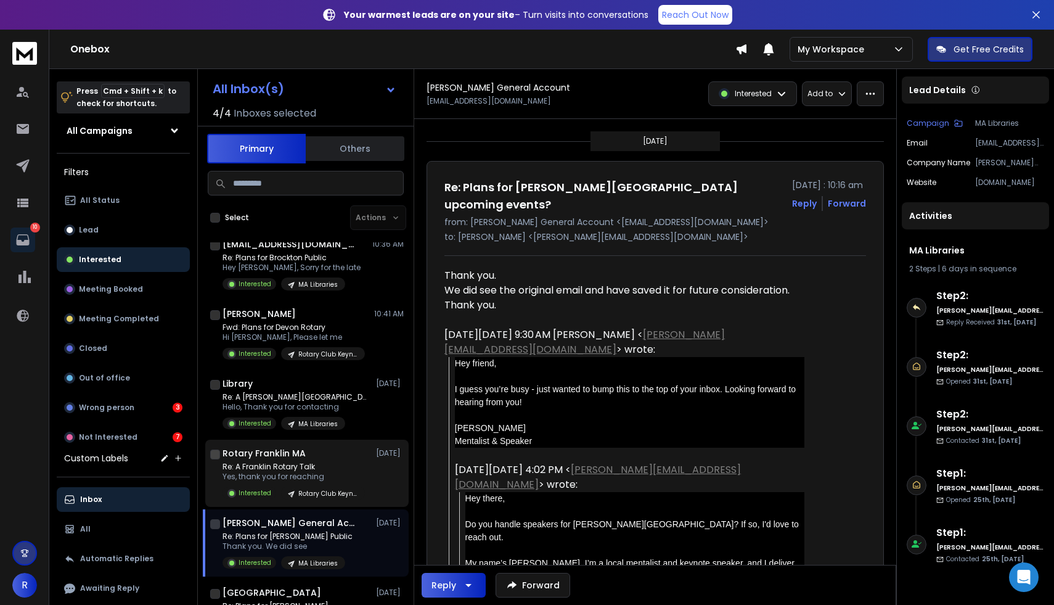
scroll to position [157, 0]
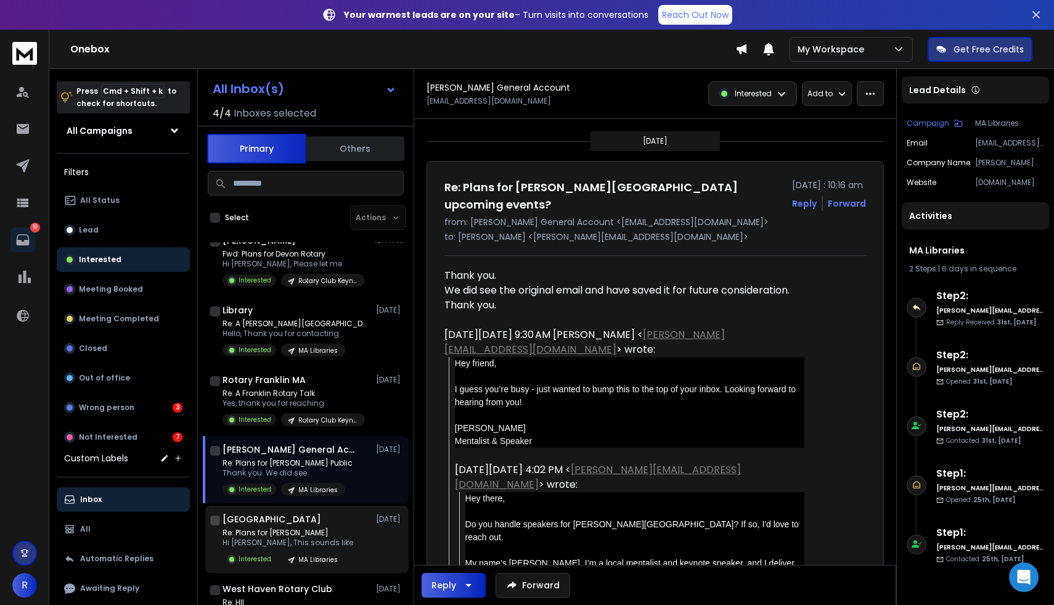
click at [301, 528] on p "Re: Plans for [PERSON_NAME]" at bounding box center [288, 533] width 131 height 10
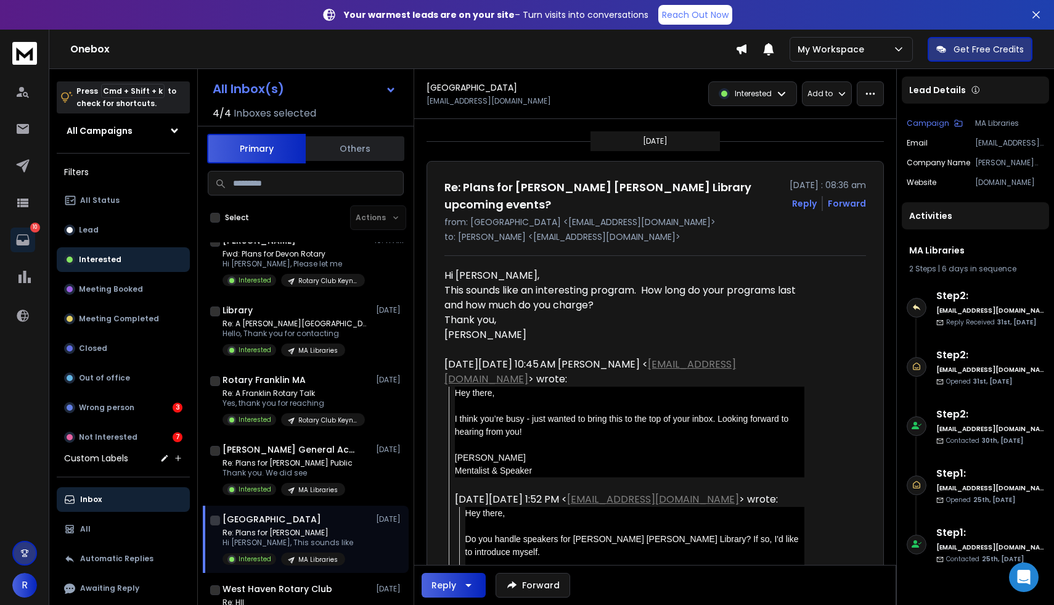
scroll to position [14, 0]
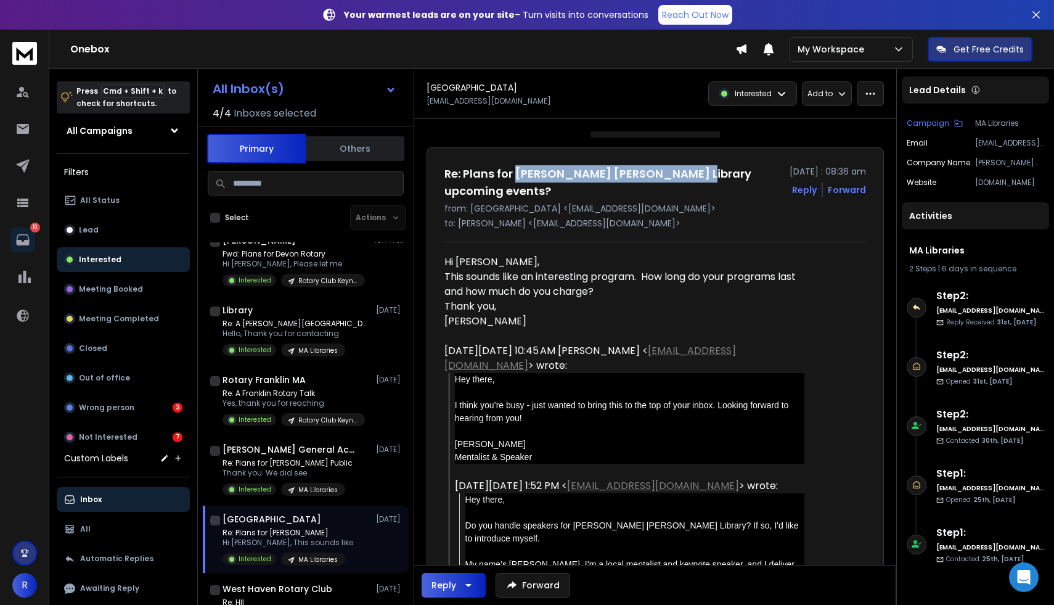
drag, startPoint x: 517, startPoint y: 179, endPoint x: 669, endPoint y: 181, distance: 152.9
click at [669, 181] on h1 "Re: Plans for [PERSON_NAME] [PERSON_NAME] Library upcoming events?" at bounding box center [613, 182] width 338 height 35
click at [613, 295] on div "This sounds like an interesting program. How long do your programs last and how…" at bounding box center [624, 284] width 360 height 30
click at [444, 579] on div "Reply" at bounding box center [443, 585] width 25 height 12
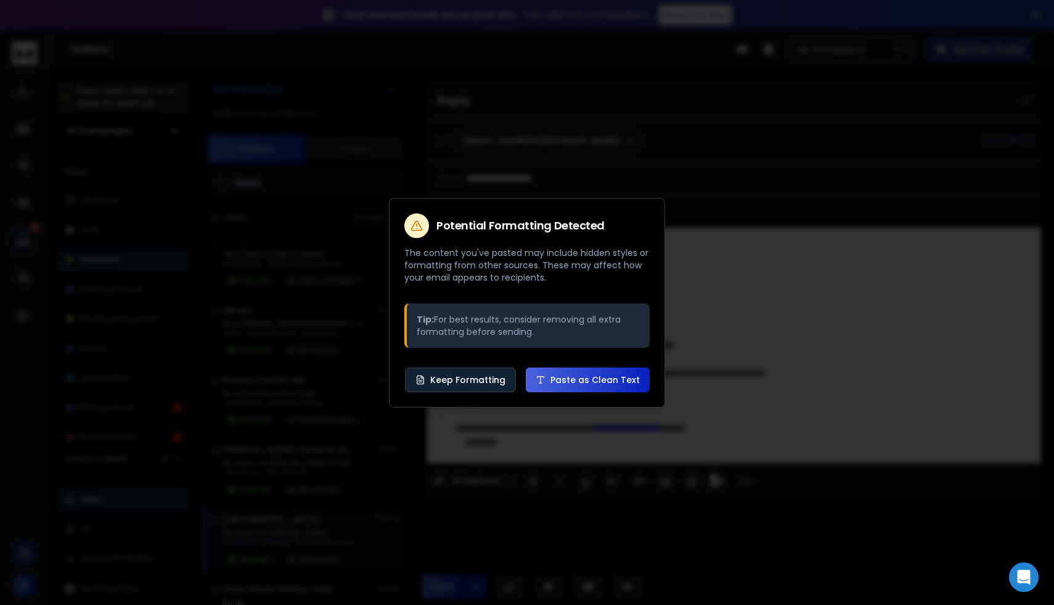
click at [468, 390] on button "Keep Formatting" at bounding box center [460, 379] width 111 height 25
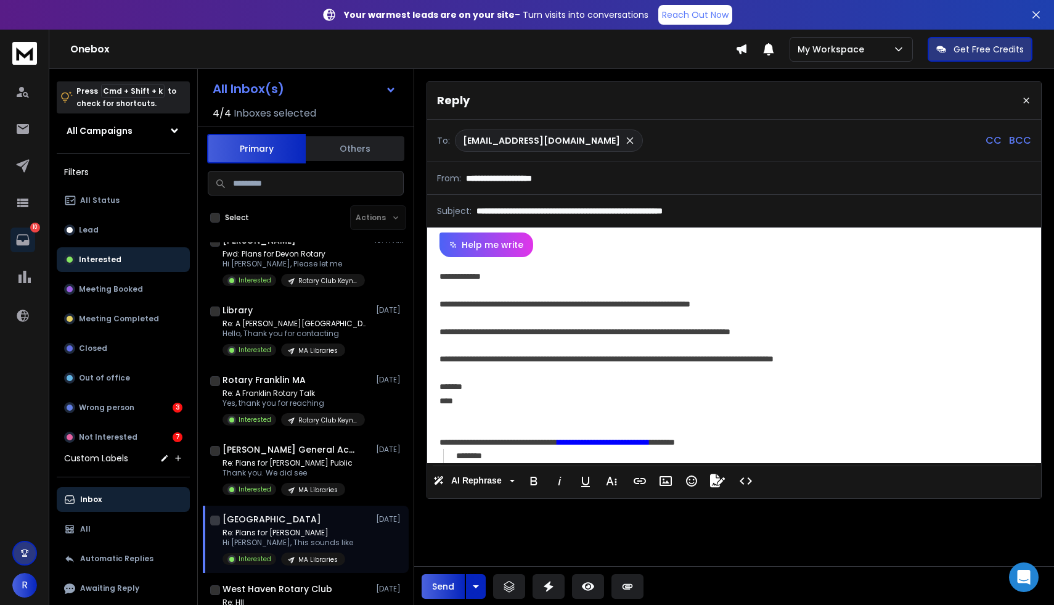
click at [443, 587] on button "Send" at bounding box center [443, 586] width 43 height 25
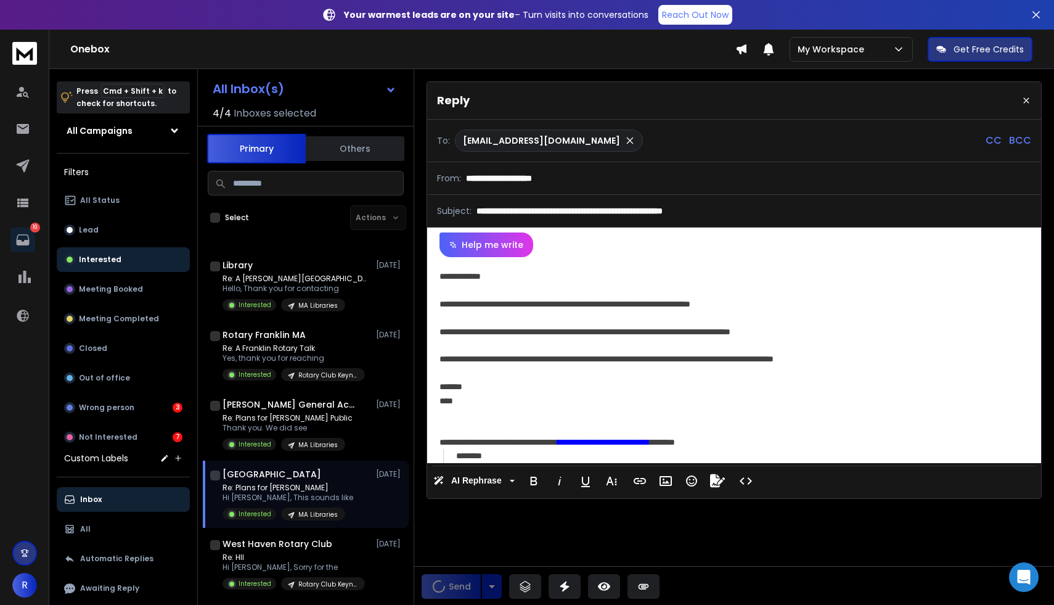
scroll to position [218, 0]
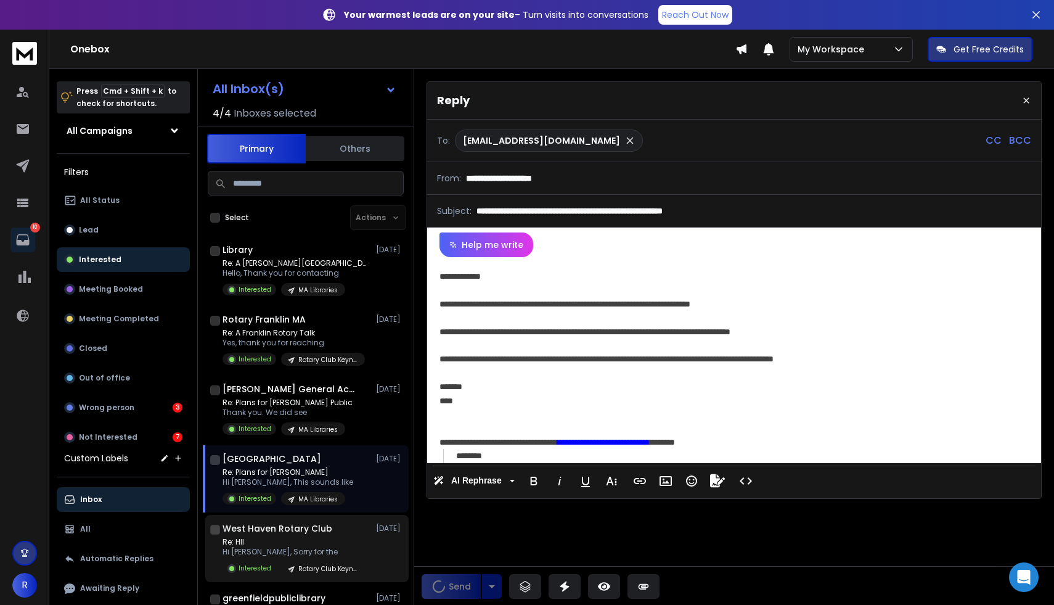
click at [330, 537] on p "Re: HII" at bounding box center [294, 542] width 142 height 10
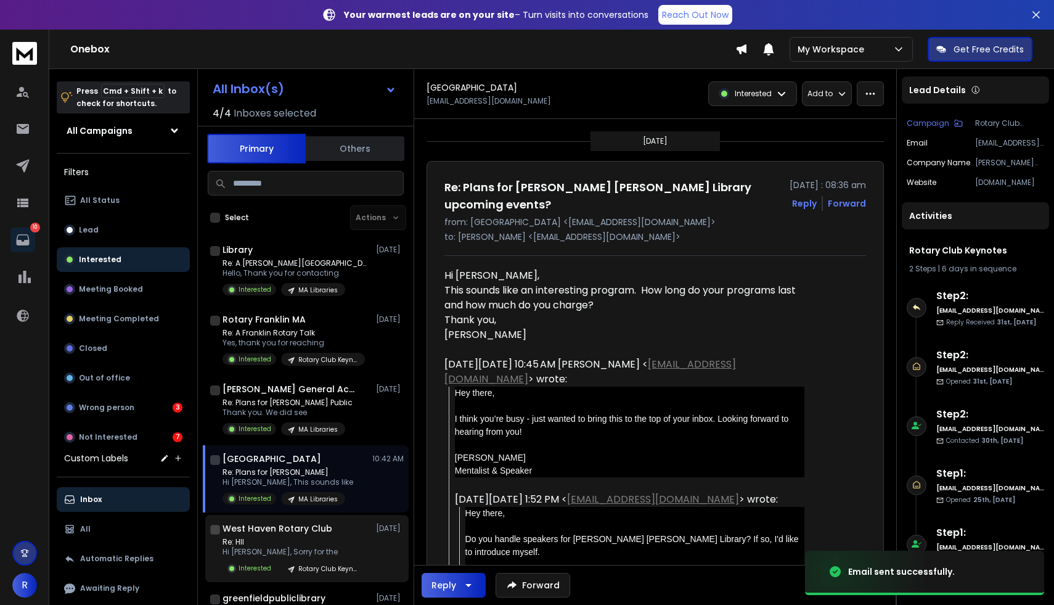
click at [334, 530] on div "West Haven Rotary Club [DATE]" at bounding box center [313, 528] width 181 height 12
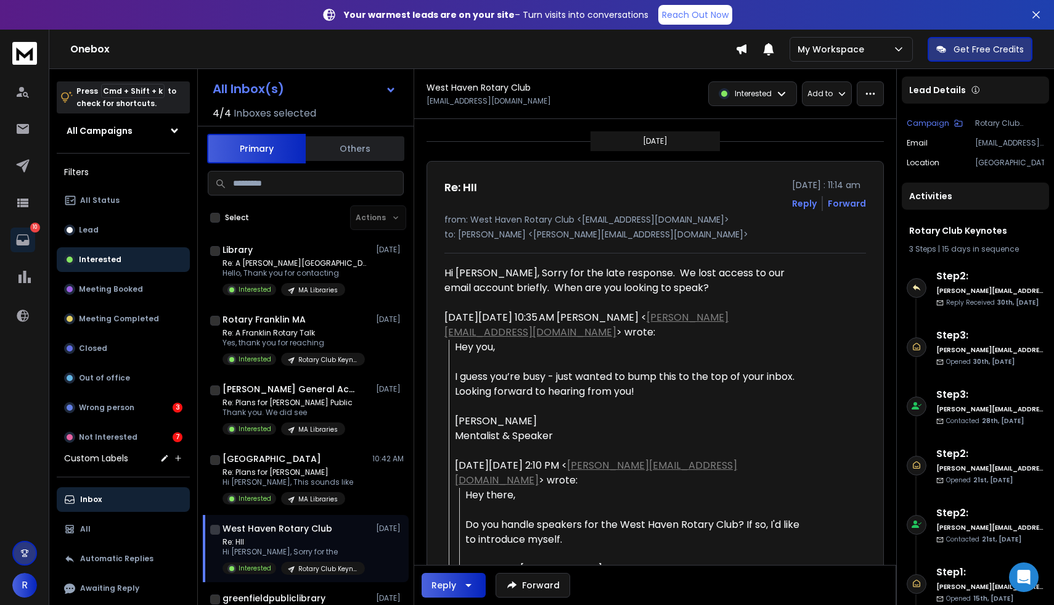
click at [445, 588] on div "Reply" at bounding box center [443, 585] width 25 height 12
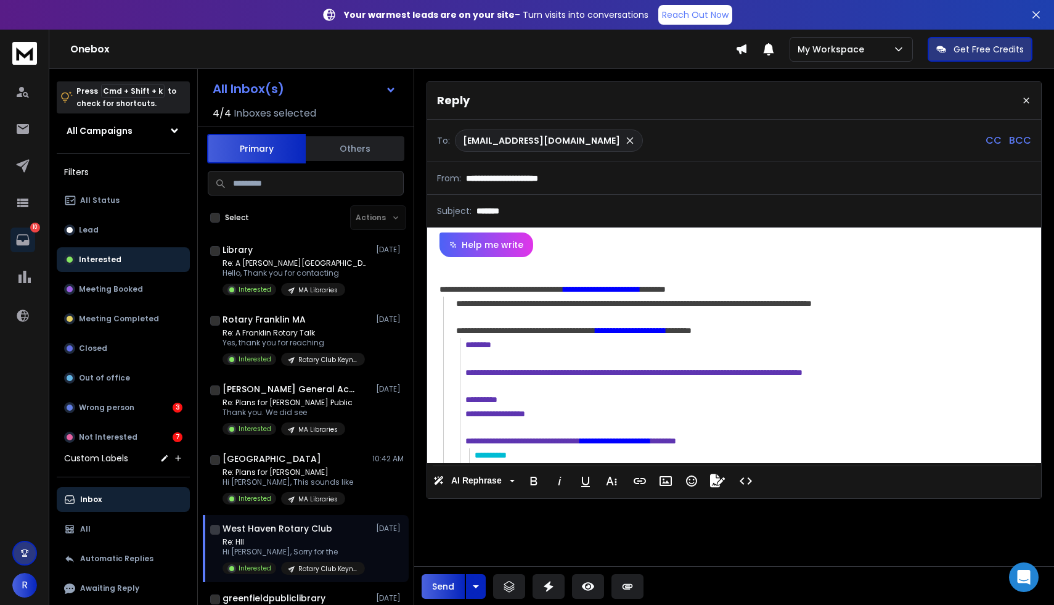
scroll to position [0, 0]
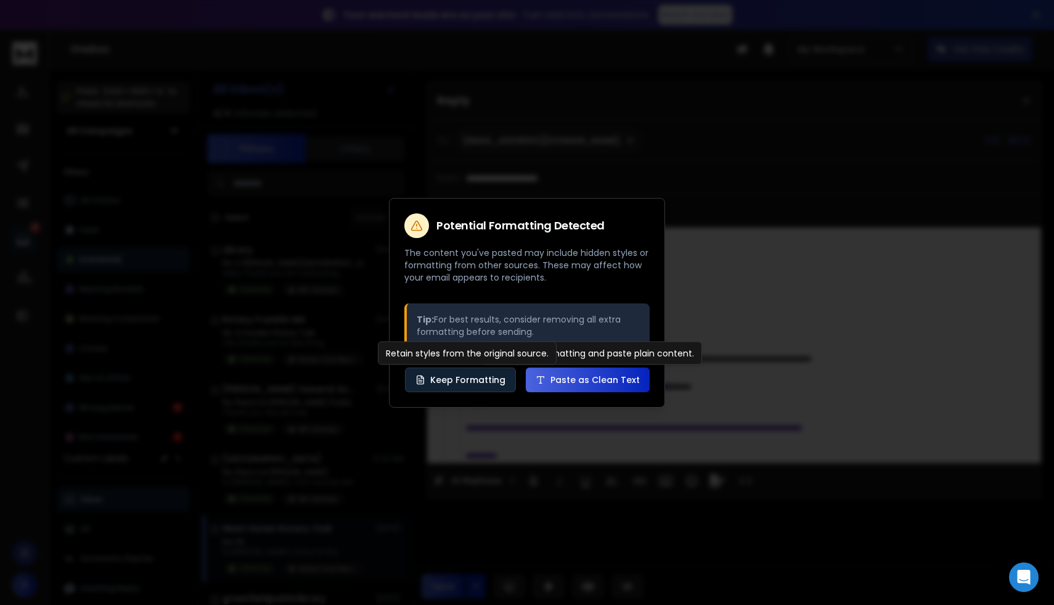
click at [480, 378] on button "Keep Formatting" at bounding box center [460, 379] width 111 height 25
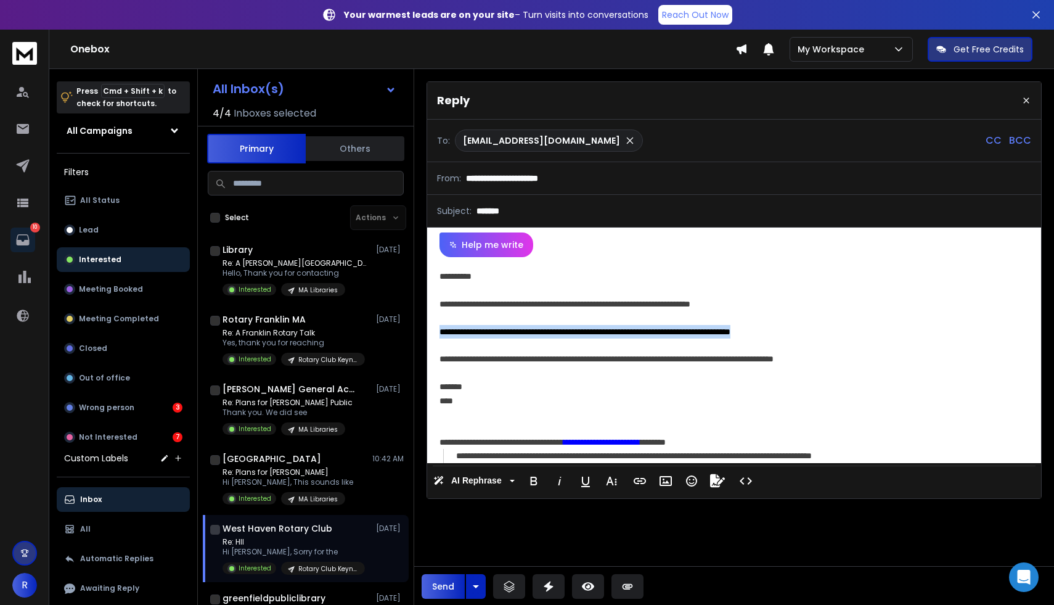
drag, startPoint x: 800, startPoint y: 332, endPoint x: 422, endPoint y: 333, distance: 377.8
click at [422, 333] on div "**********" at bounding box center [734, 361] width 640 height 584
click at [570, 361] on div "**********" at bounding box center [732, 359] width 586 height 14
click at [504, 427] on div at bounding box center [732, 428] width 586 height 14
click at [522, 369] on div at bounding box center [732, 373] width 586 height 14
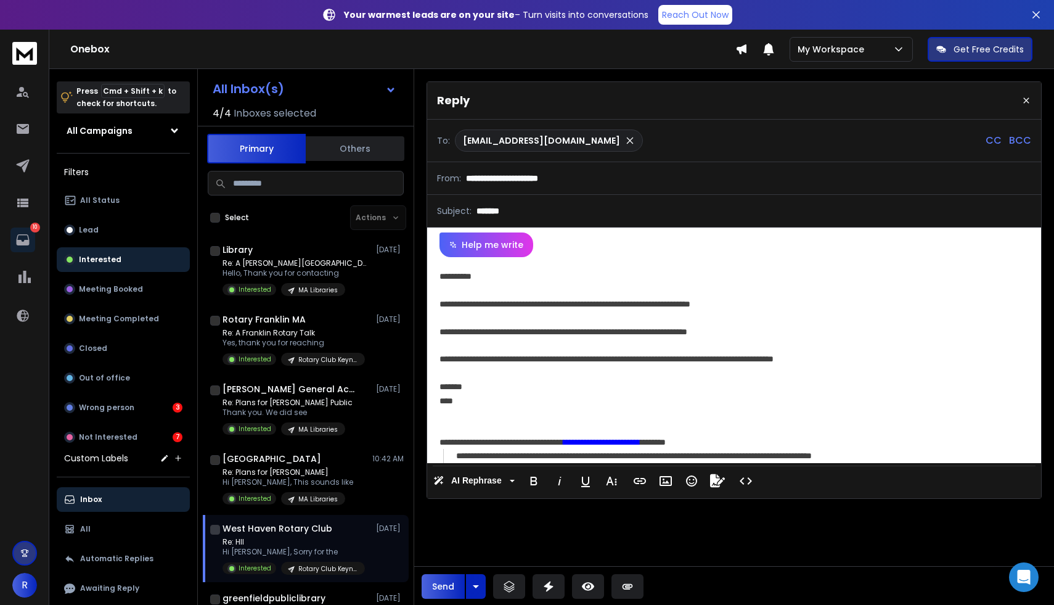
click at [440, 586] on button "Send" at bounding box center [443, 586] width 43 height 25
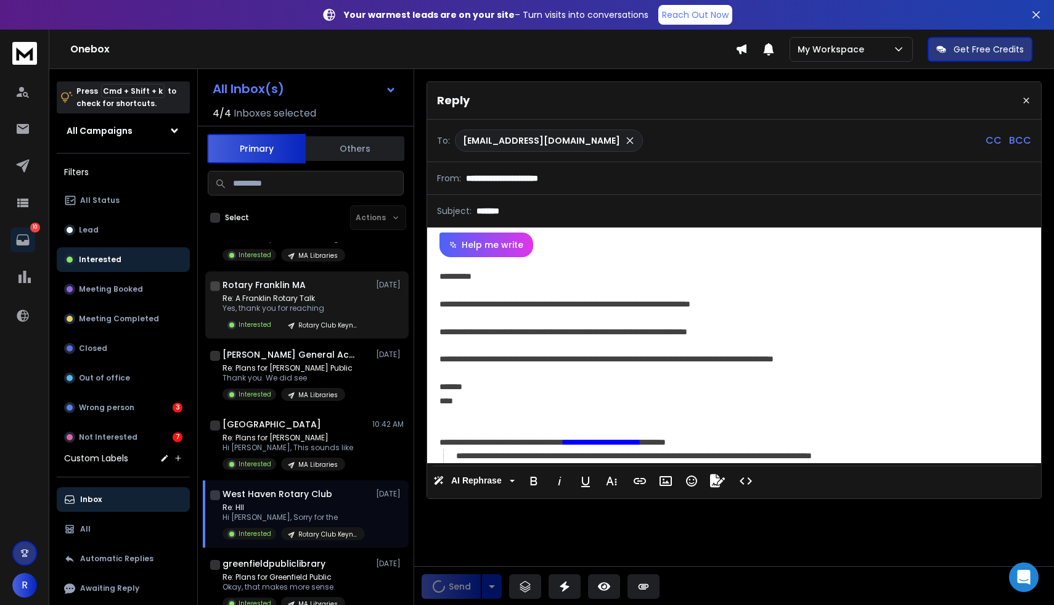
scroll to position [256, 0]
